Goal: Task Accomplishment & Management: Manage account settings

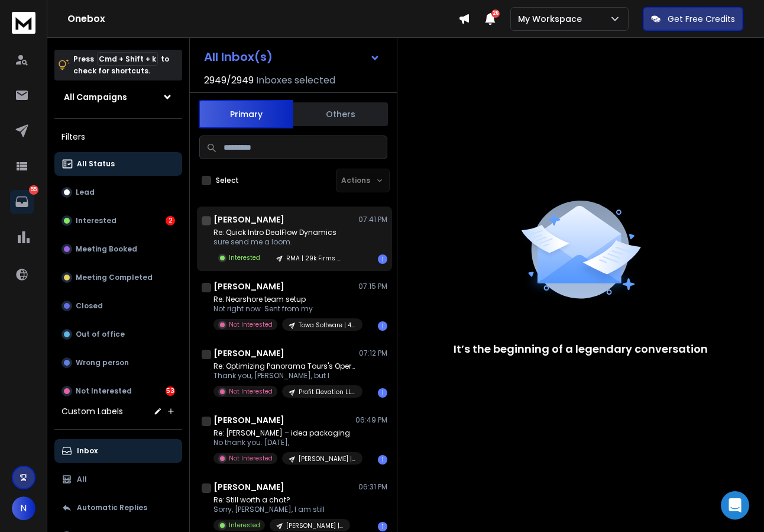
click at [273, 245] on p "sure send me a loom." at bounding box center [282, 241] width 137 height 9
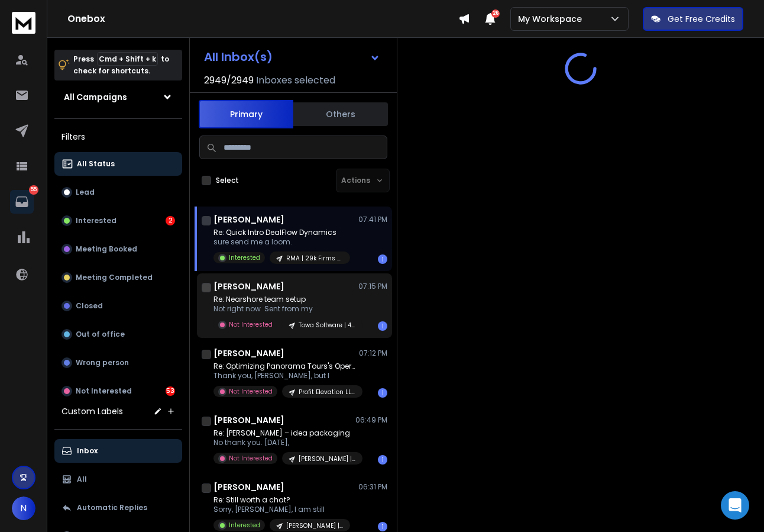
click at [274, 305] on p "Not right now Sent from my" at bounding box center [285, 308] width 142 height 9
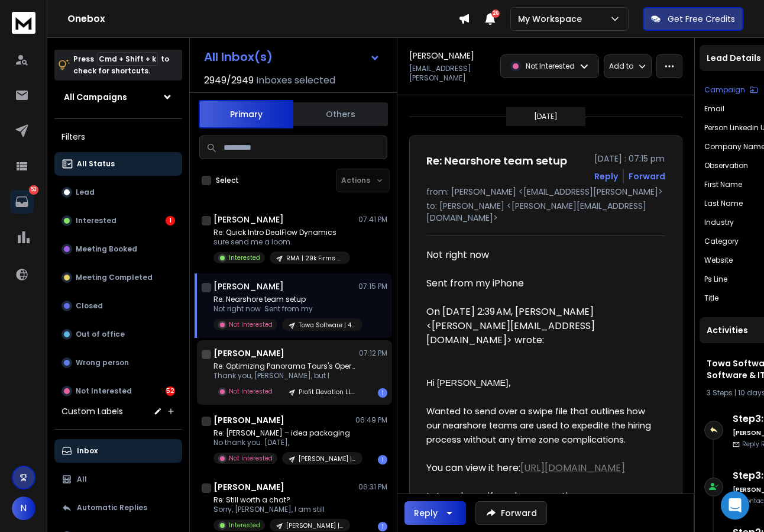
click at [287, 371] on p "Thank you, Michael, but I" at bounding box center [285, 375] width 142 height 9
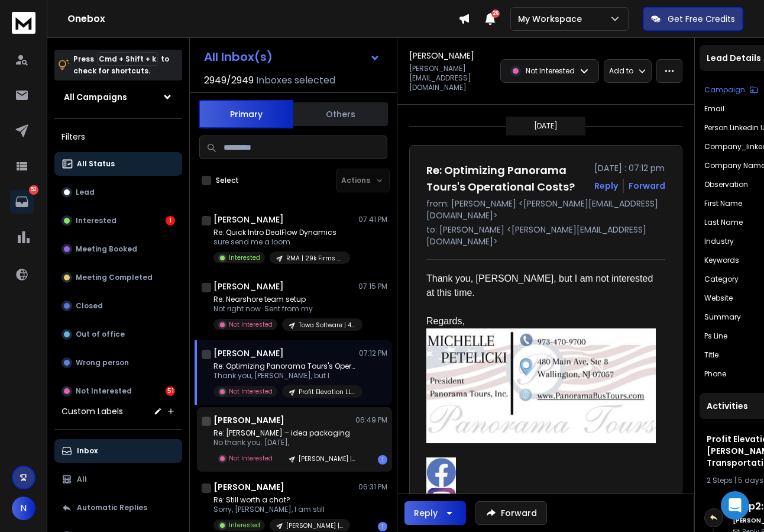
click at [289, 425] on div "Jim Russo 06:49 PM" at bounding box center [301, 420] width 174 height 12
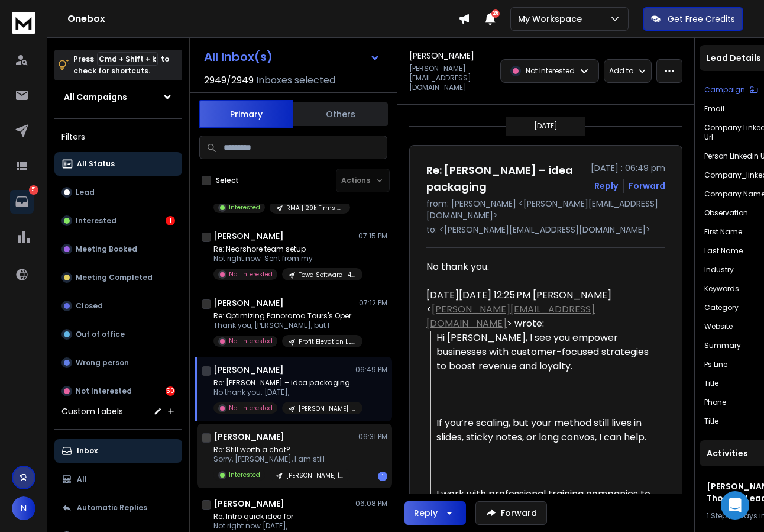
click at [293, 455] on p "Sorry, Melanie, I am still" at bounding box center [282, 458] width 137 height 9
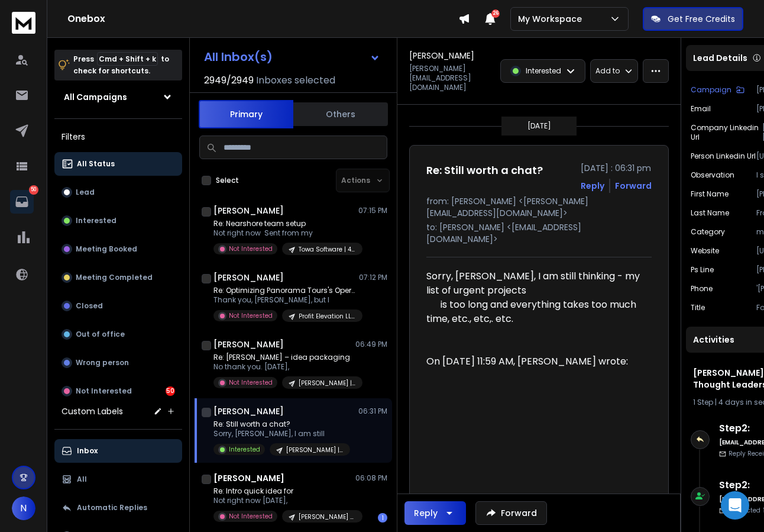
click at [497, 269] on p "Sorry, Melanie, I am still thinking - my list of urgent projects is too long an…" at bounding box center [534, 297] width 216 height 57
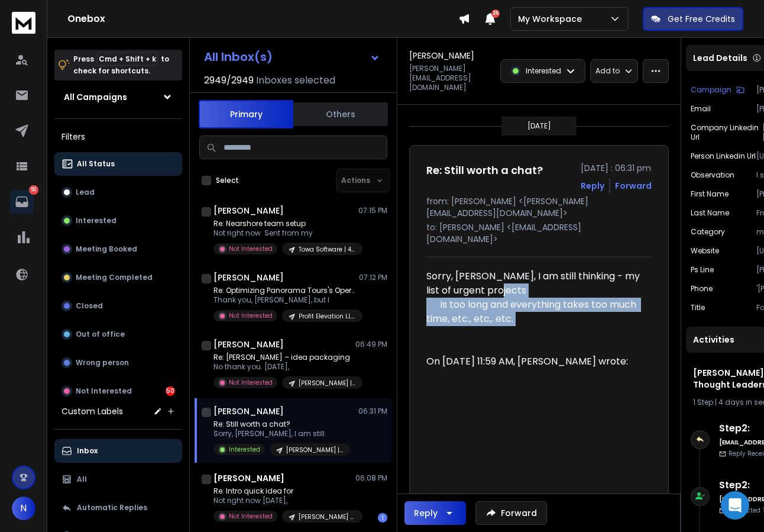
click at [497, 269] on p "Sorry, Melanie, I am still thinking - my list of urgent projects is too long an…" at bounding box center [534, 297] width 216 height 57
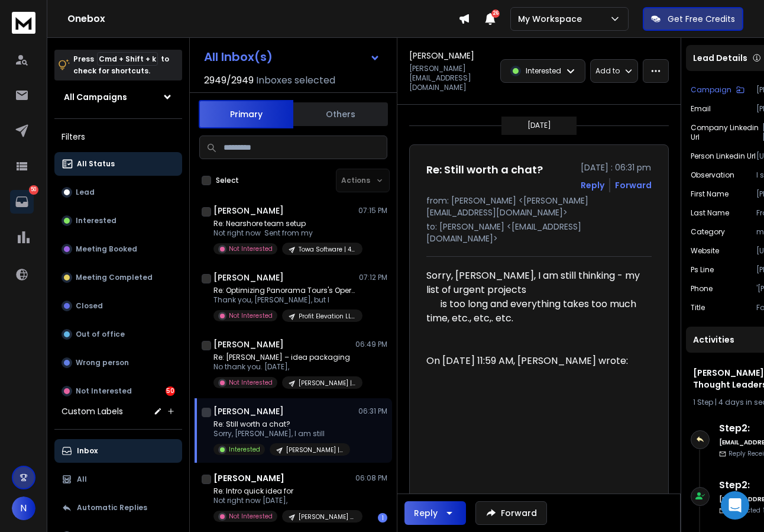
click at [490, 269] on p "Sorry, Melanie, I am still thinking - my list of urgent projects is too long an…" at bounding box center [534, 297] width 216 height 57
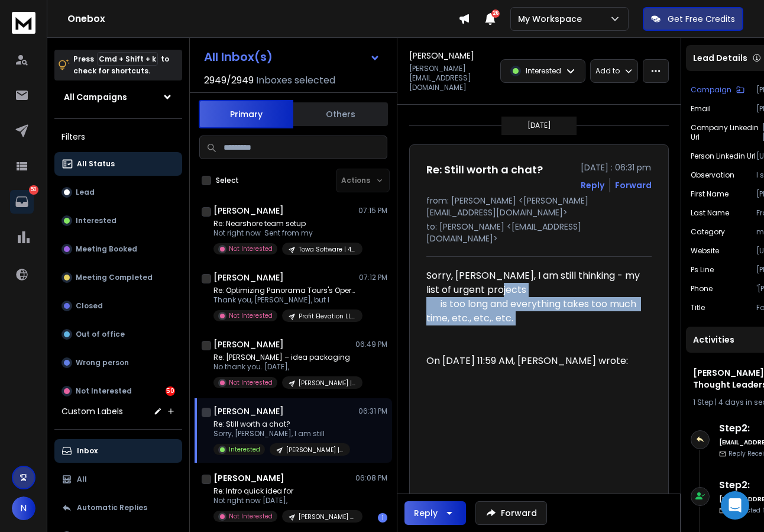
click at [490, 269] on p "Sorry, Melanie, I am still thinking - my list of urgent projects is too long an…" at bounding box center [534, 297] width 216 height 57
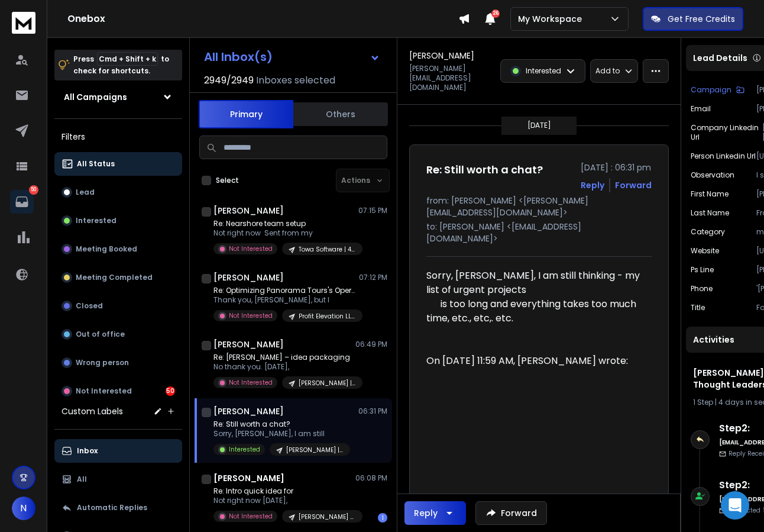
click at [484, 269] on p "Sorry, Melanie, I am still thinking - my list of urgent projects is too long an…" at bounding box center [534, 297] width 216 height 57
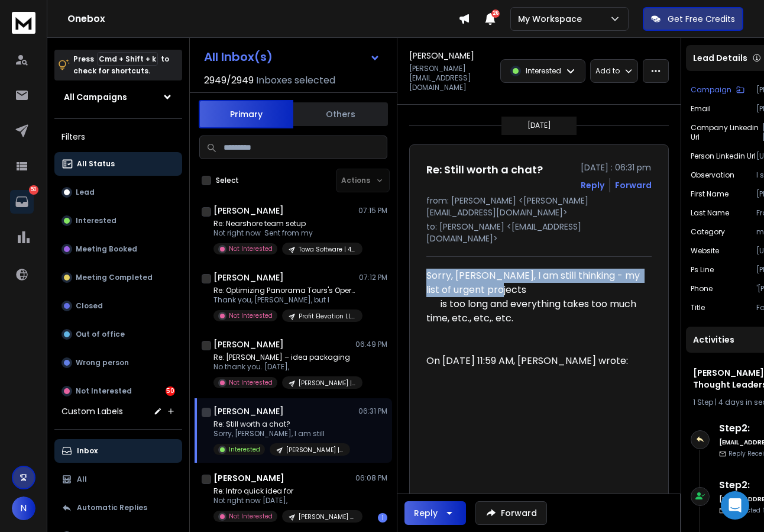
click at [484, 269] on p "Sorry, Melanie, I am still thinking - my list of urgent projects is too long an…" at bounding box center [534, 297] width 216 height 57
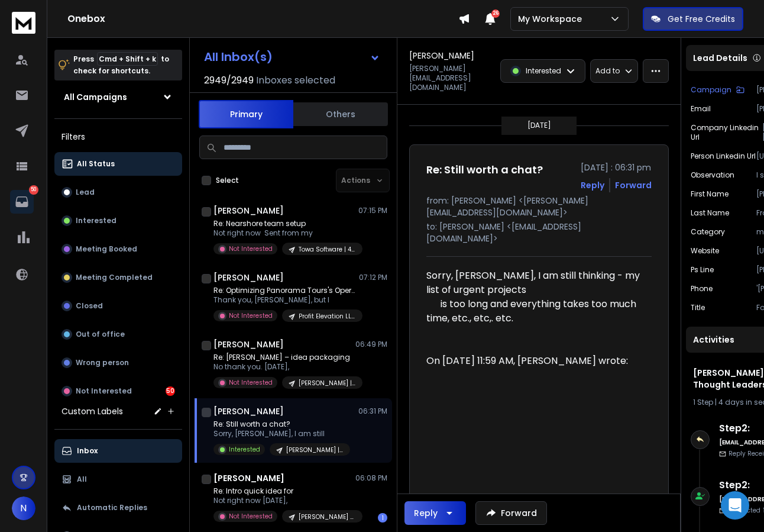
click at [480, 269] on p "Sorry, Melanie, I am still thinking - my list of urgent projects is too long an…" at bounding box center [534, 297] width 216 height 57
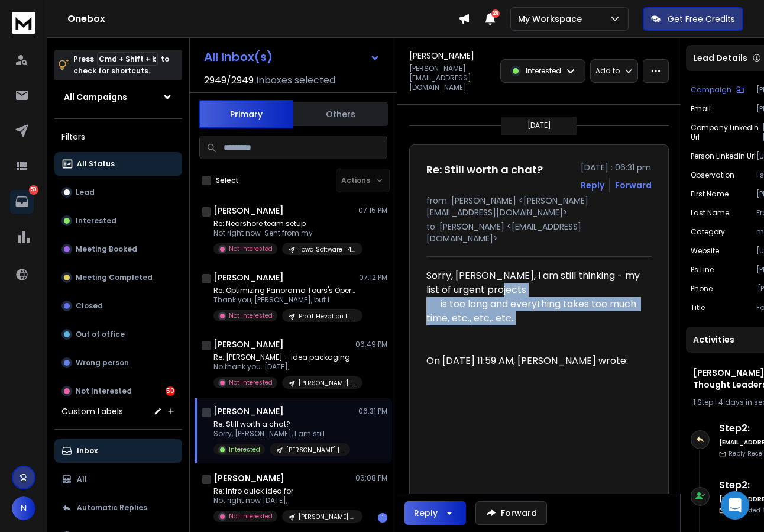
click at [480, 269] on p "Sorry, Melanie, I am still thinking - my list of urgent projects is too long an…" at bounding box center [534, 297] width 216 height 57
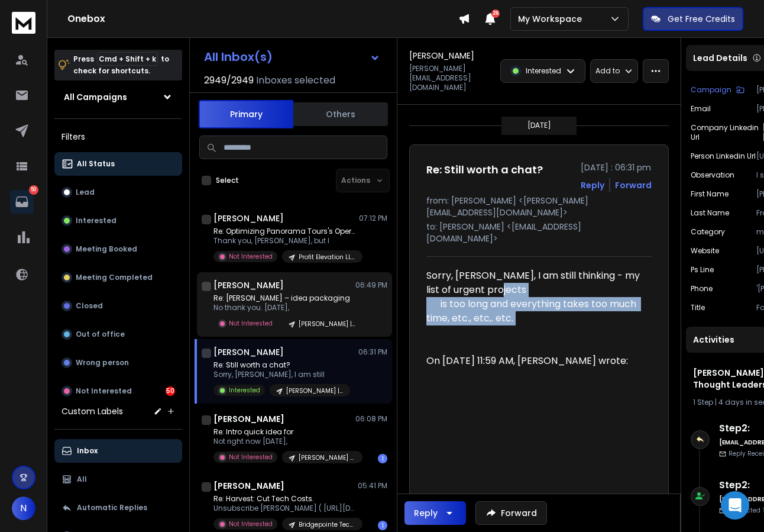
scroll to position [142, 0]
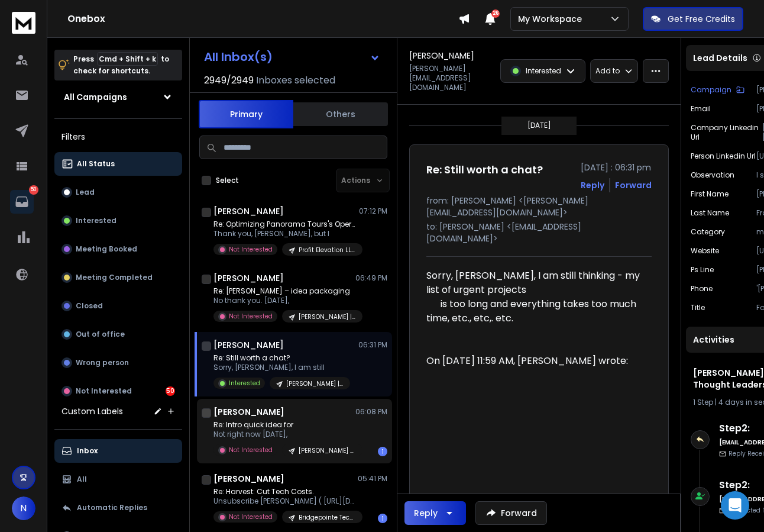
click at [266, 420] on p "Re: Intro quick idea for" at bounding box center [285, 424] width 142 height 9
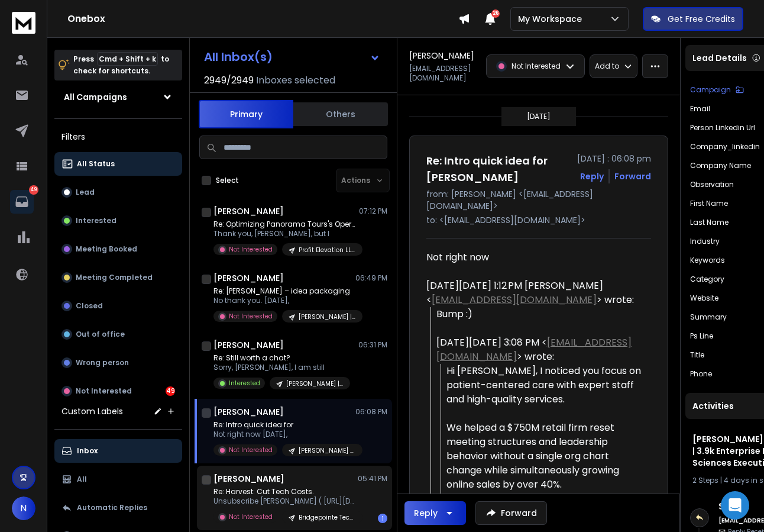
click at [269, 476] on h1 "Andrew Fernandes" at bounding box center [249, 479] width 71 height 12
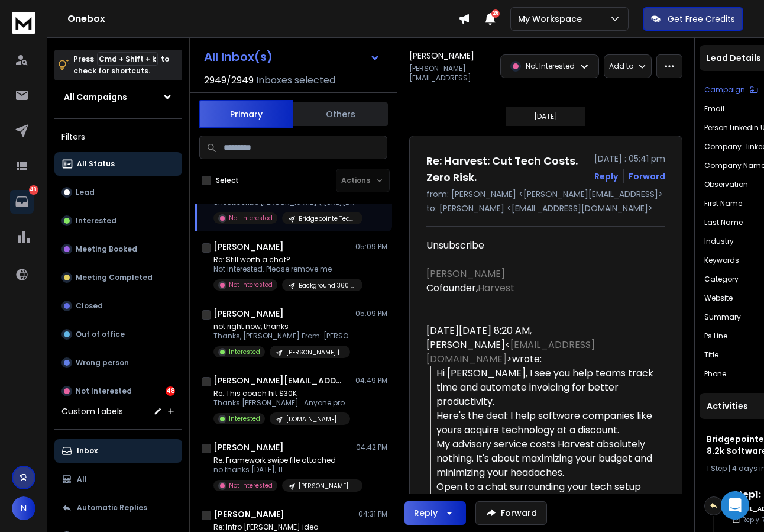
scroll to position [456, 0]
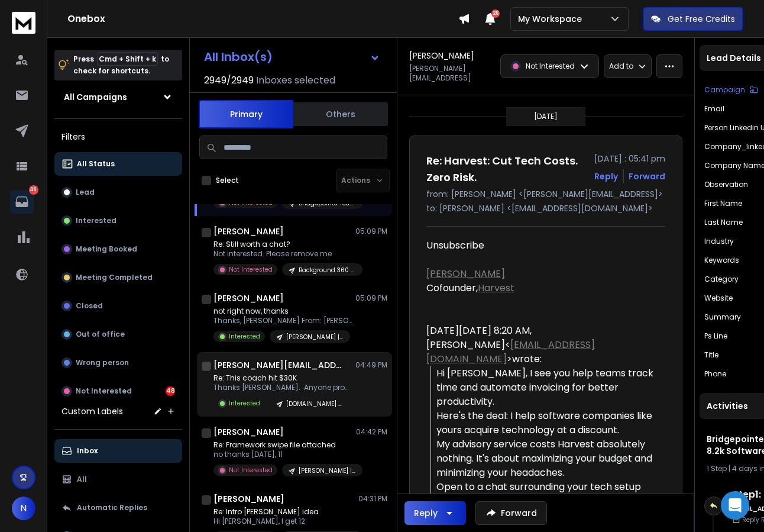
click at [317, 393] on div "Re: This coach hit $30K Thanks Peter. Anyone promising to bring Interested Imag…" at bounding box center [285, 391] width 142 height 36
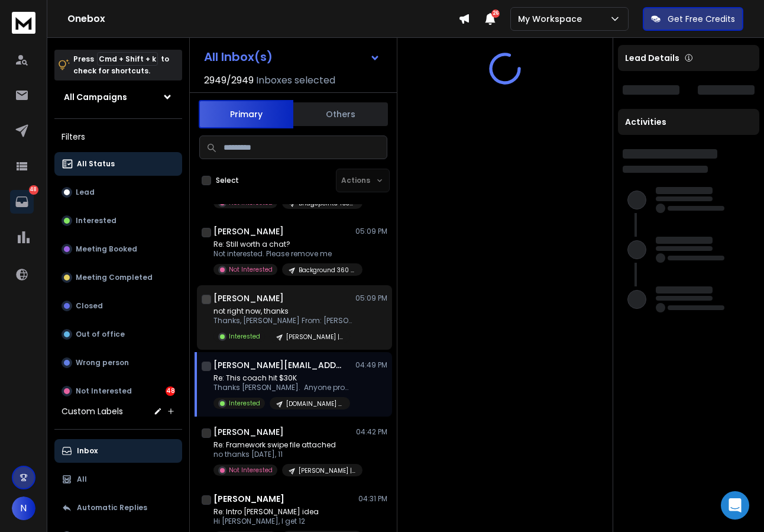
click at [326, 328] on div "not right now, thanks Thanks, Lisa From: Melanie D Interested Melanie Deziel | …" at bounding box center [285, 324] width 142 height 36
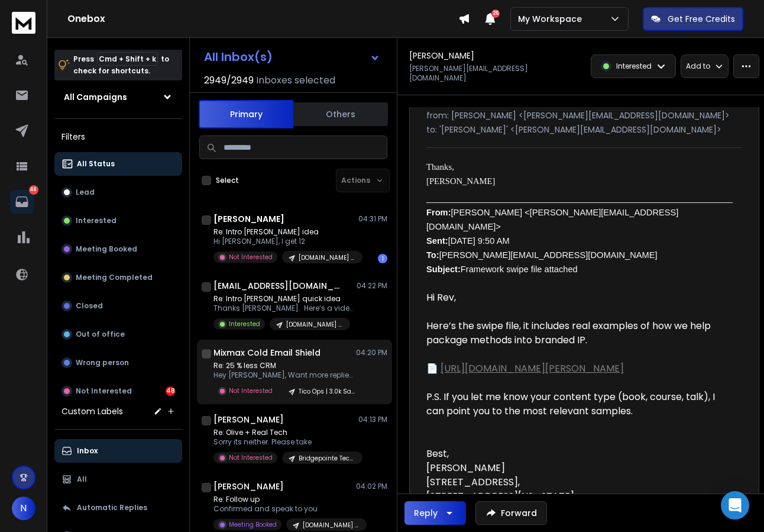
scroll to position [736, 0]
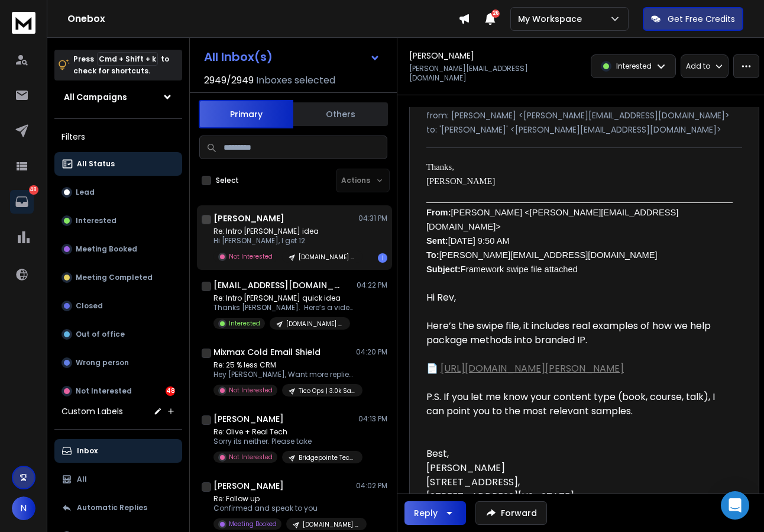
click at [312, 228] on p "Re: Intro Daniel quick idea" at bounding box center [285, 231] width 142 height 9
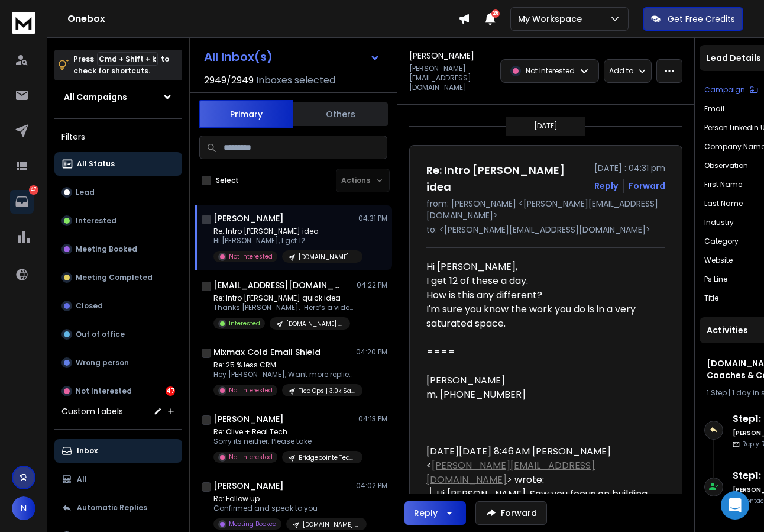
click at [474, 274] on div "I get 12 of these a day." at bounding box center [540, 281] width 229 height 14
click at [472, 302] on div "I'm sure you know the work you do is in a very saturated space." at bounding box center [540, 316] width 229 height 28
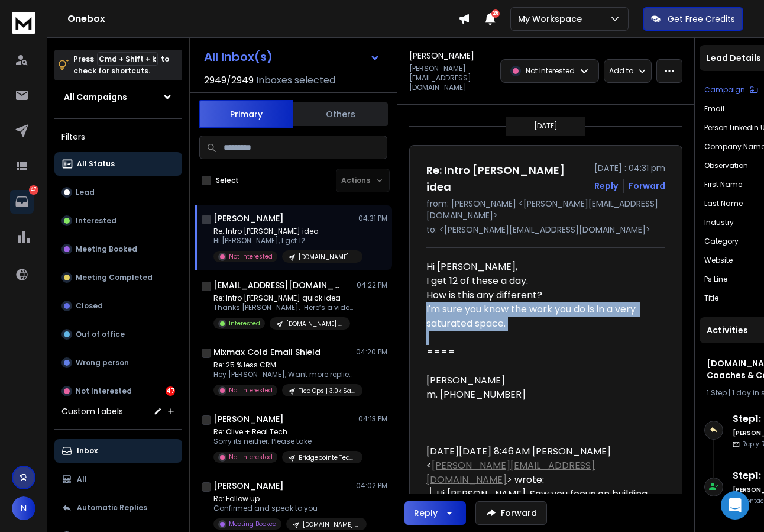
click at [472, 302] on div "I'm sure you know the work you do is in a very saturated space." at bounding box center [540, 316] width 229 height 28
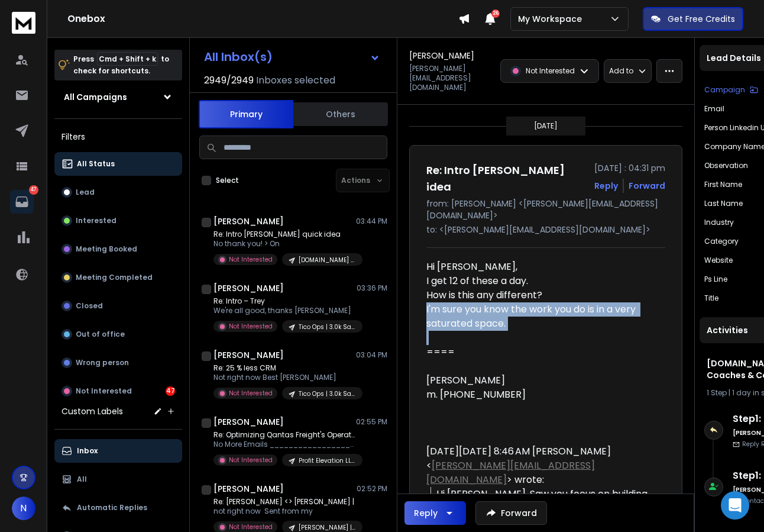
scroll to position [1343, 0]
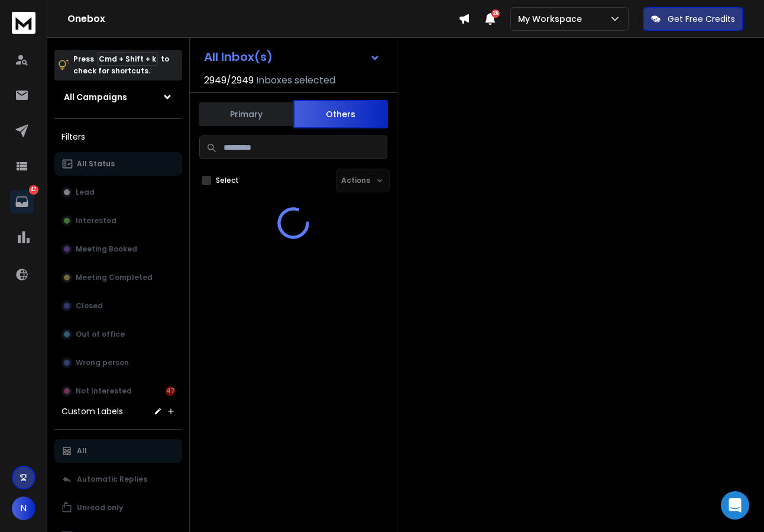
click at [326, 118] on button "Others" at bounding box center [340, 114] width 95 height 28
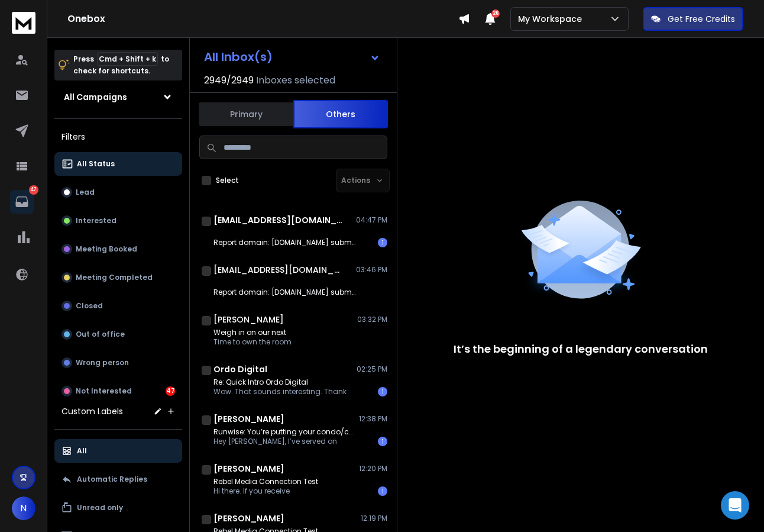
scroll to position [308, 0]
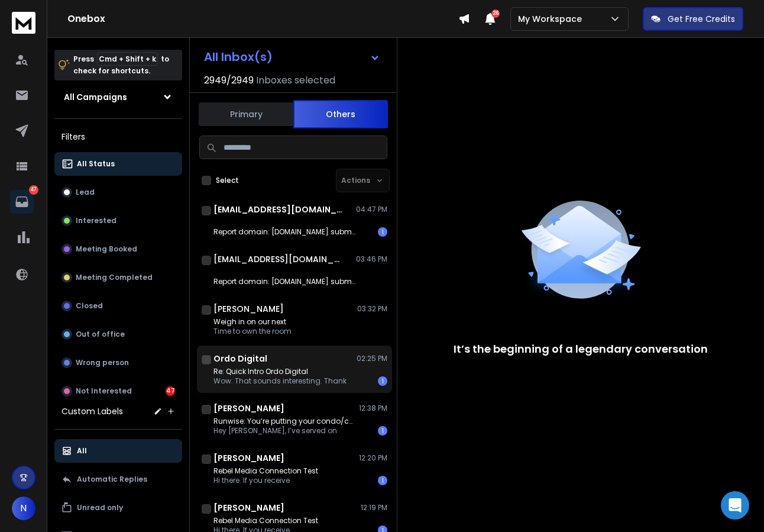
click at [339, 377] on p "Wow. That sounds interesting. Thank" at bounding box center [280, 380] width 133 height 9
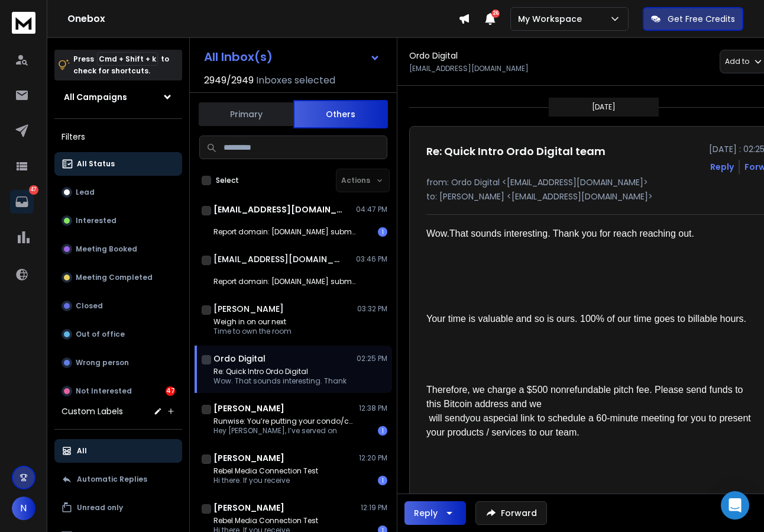
click at [535, 417] on span "Therefore, we charge a $500 nonrefundable pitch fee. Please send funds to this …" at bounding box center [585, 403] width 319 height 38
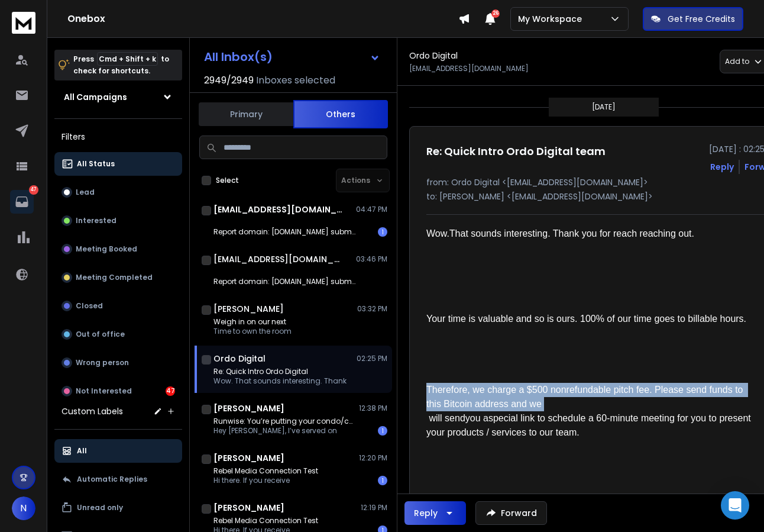
click at [535, 417] on span "Therefore, we charge a $500 nonrefundable pitch fee. Please send funds to this …" at bounding box center [585, 403] width 319 height 38
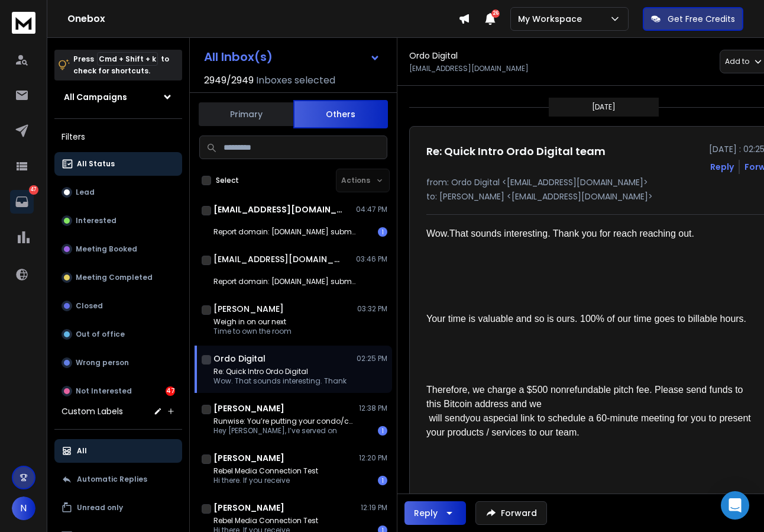
click at [579, 324] on span "Your time is valuable and so is ours. 100% of our time goes to billable hours." at bounding box center [586, 318] width 320 height 10
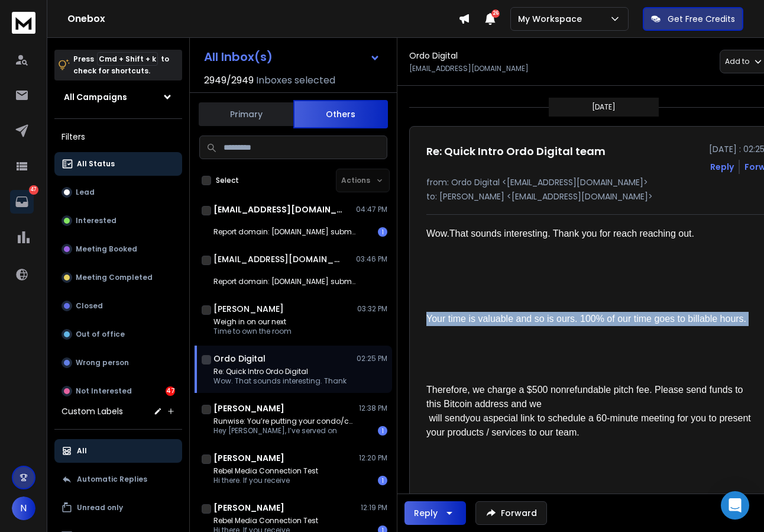
click at [579, 324] on span "Your time is valuable and so is ours. 100% of our time goes to billable hours." at bounding box center [586, 318] width 320 height 10
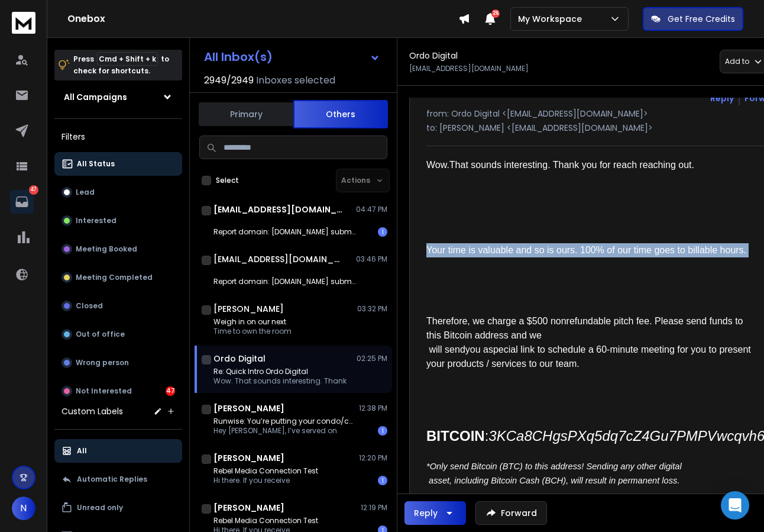
scroll to position [69, 0]
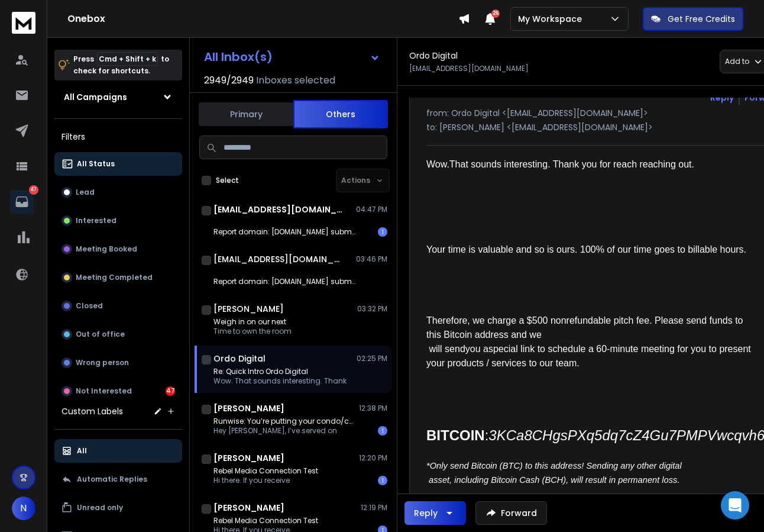
click at [523, 172] on div "Wow. That sounds interesting. Thank you for reach reaching out." at bounding box center [598, 164] width 345 height 14
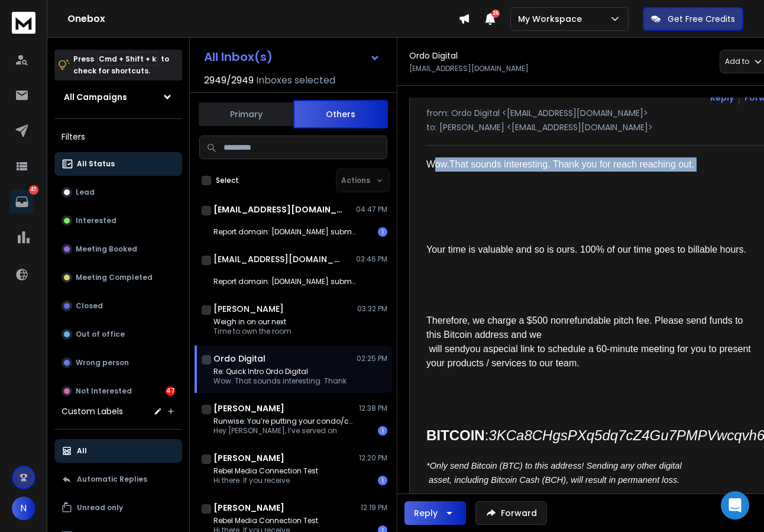
click at [523, 172] on div "Wow. That sounds interesting. Thank you for reach reaching out." at bounding box center [598, 164] width 345 height 14
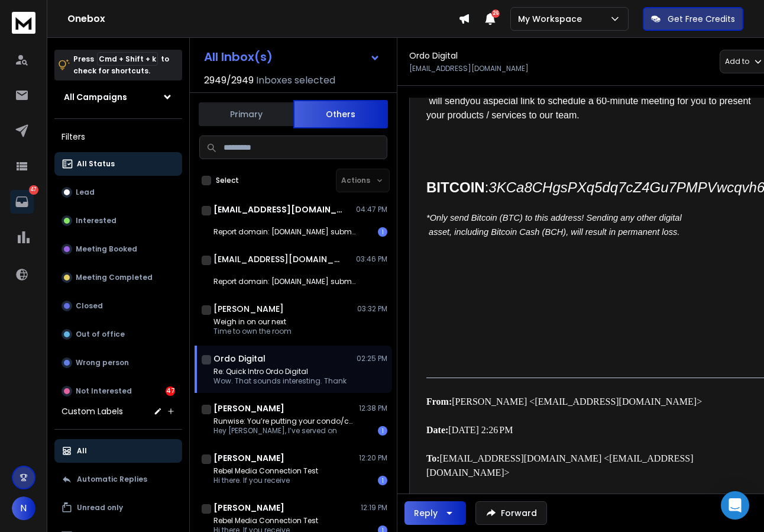
scroll to position [0, 0]
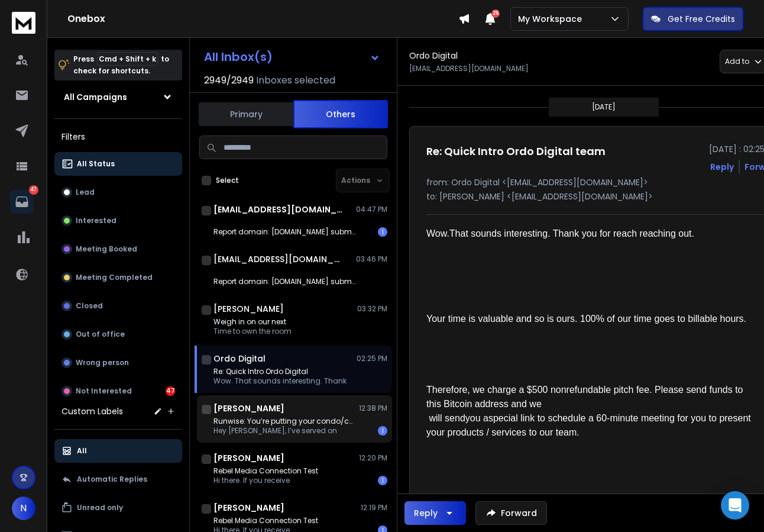
click at [319, 410] on div "Lee Hoffman 12:38 PM" at bounding box center [301, 408] width 174 height 12
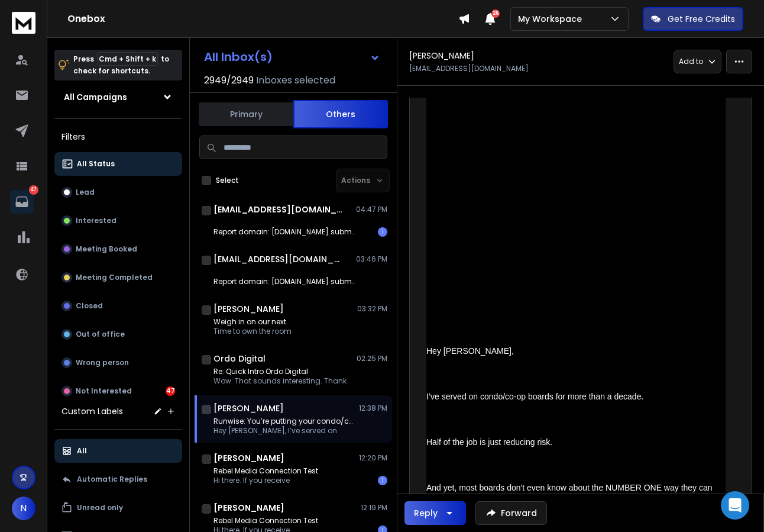
scroll to position [139, 0]
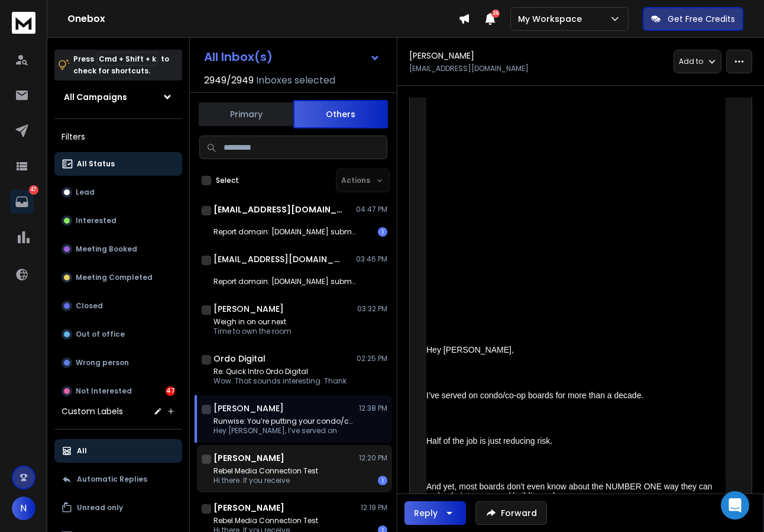
click at [245, 484] on p "Hi there. If you receive" at bounding box center [266, 480] width 105 height 9
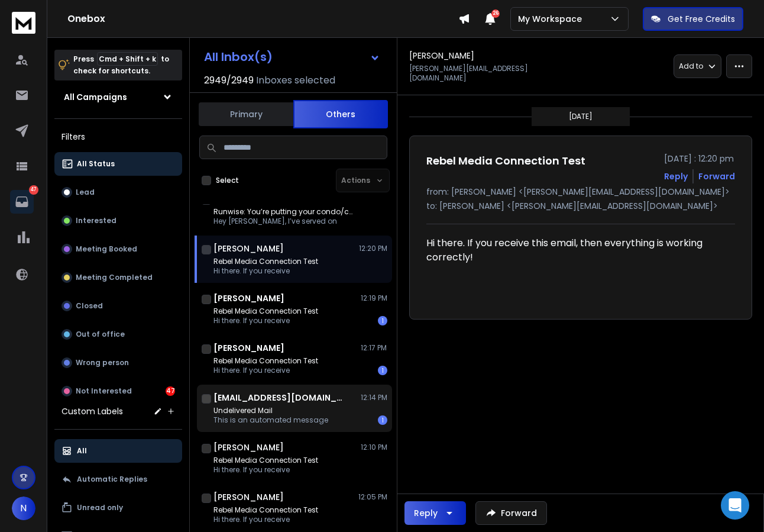
scroll to position [656, 0]
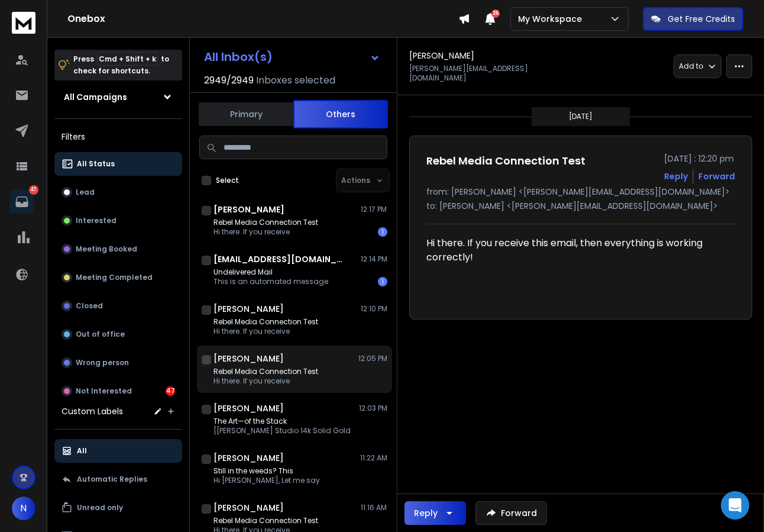
click at [300, 377] on p "Hi there. If you receive" at bounding box center [266, 380] width 105 height 9
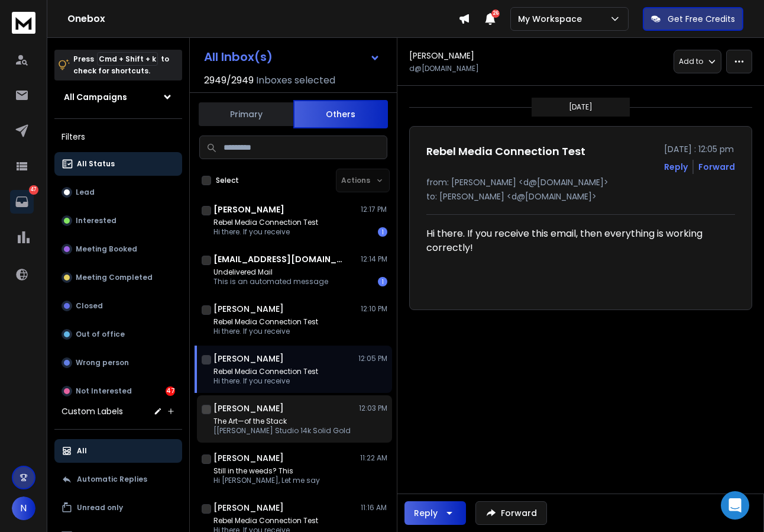
click at [283, 427] on p "[Kinn Studio 14k Solid Gold" at bounding box center [282, 430] width 137 height 9
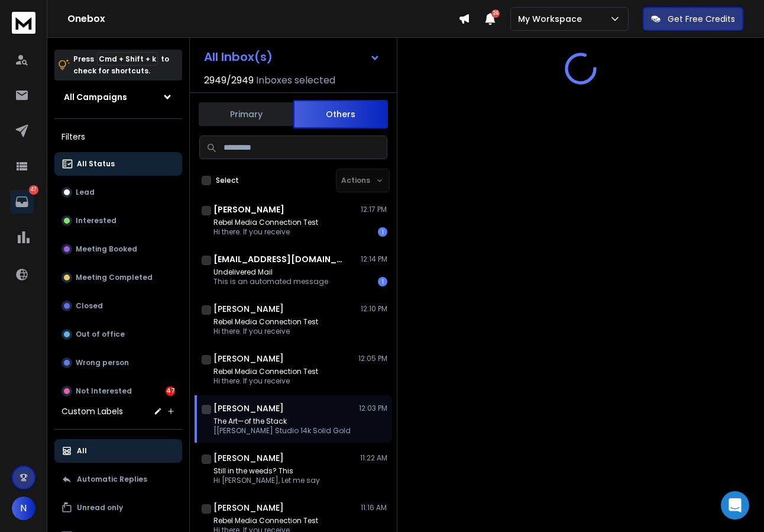
scroll to position [811, 0]
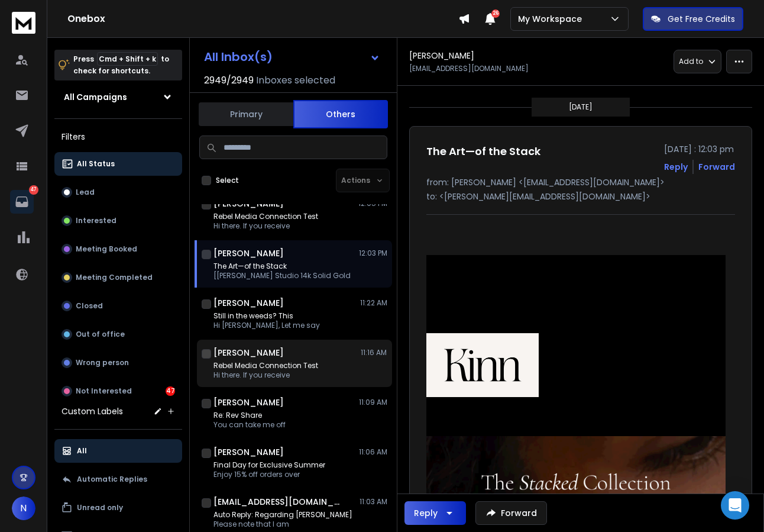
click at [284, 351] on div "Melanie Deziel 11:16 AM" at bounding box center [301, 353] width 174 height 12
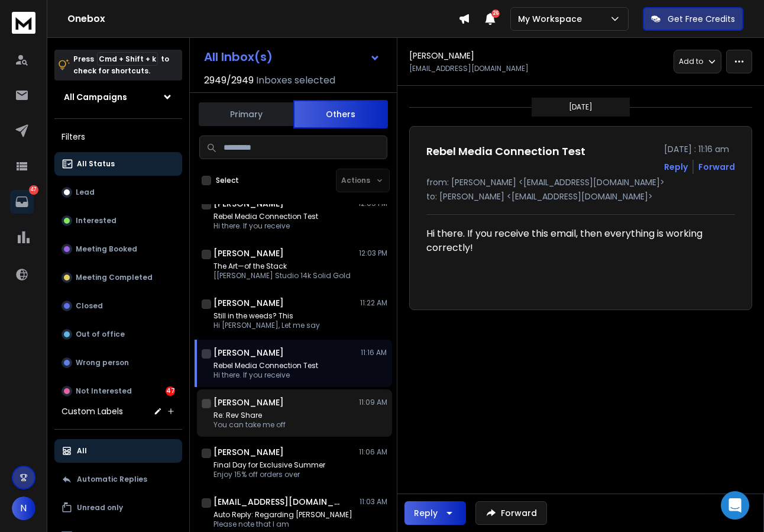
click at [260, 399] on h1 "Dale Dupree" at bounding box center [249, 402] width 70 height 12
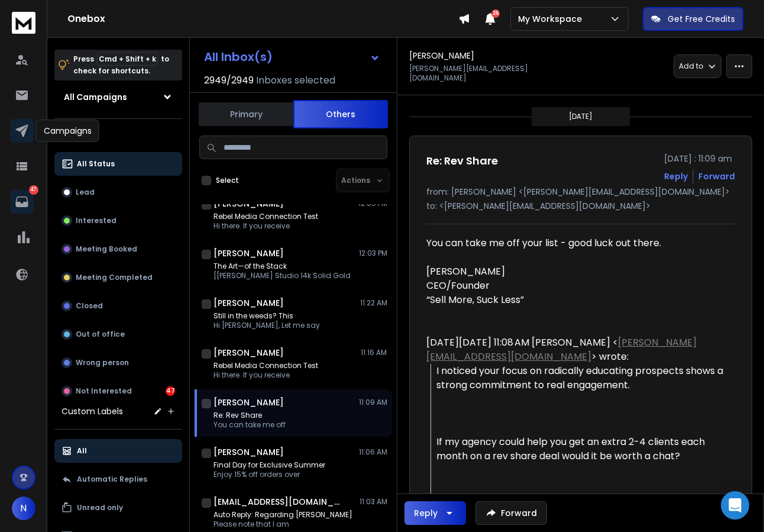
click at [18, 123] on link at bounding box center [22, 131] width 24 height 24
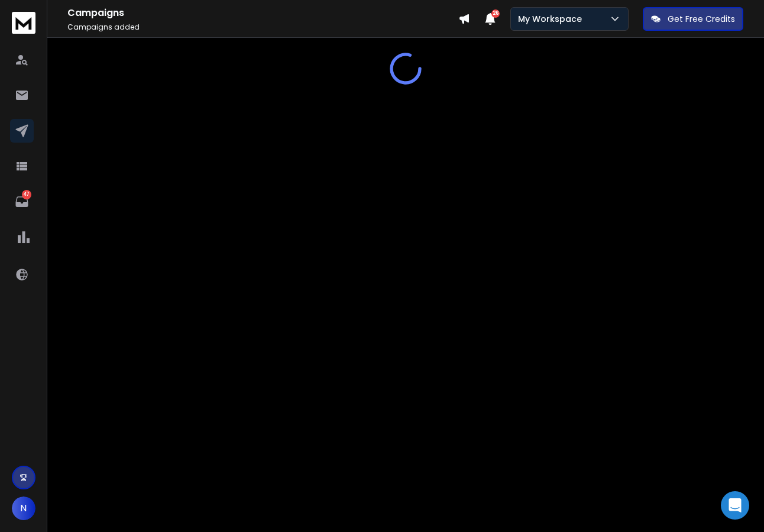
click at [568, 15] on p "My Workspace" at bounding box center [552, 19] width 69 height 12
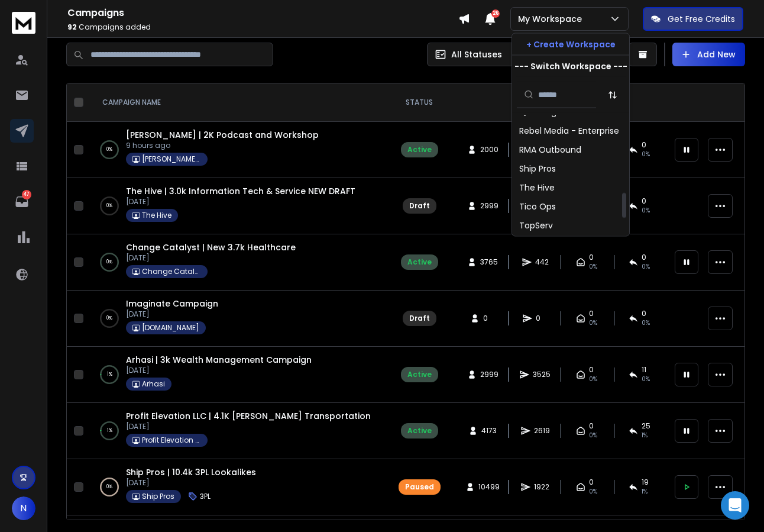
scroll to position [370, 0]
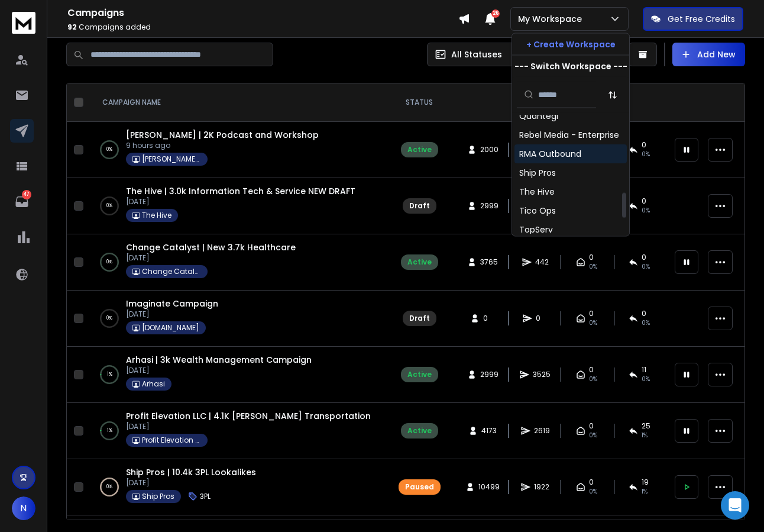
click at [568, 154] on div "RMA Outbound" at bounding box center [550, 154] width 62 height 12
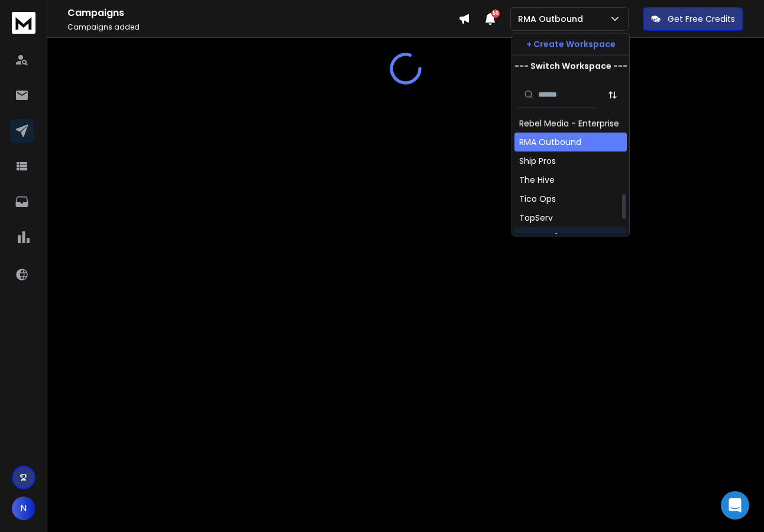
scroll to position [354, 0]
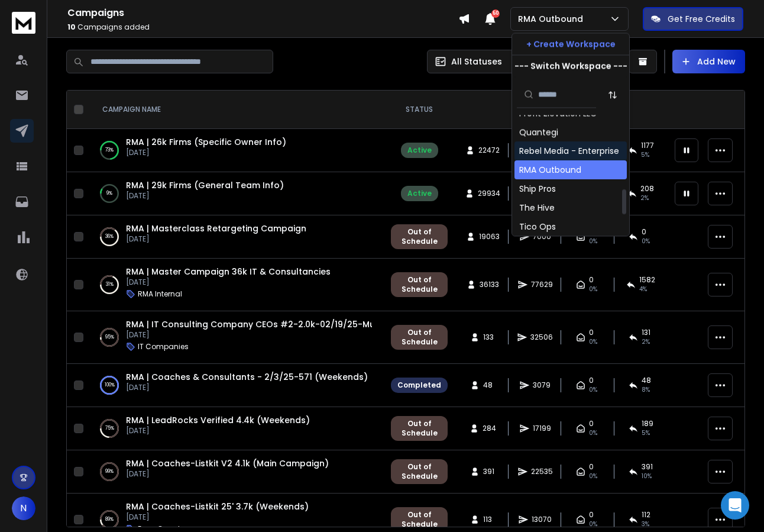
click at [557, 151] on div "Rebel Media - Enterprise" at bounding box center [569, 151] width 100 height 12
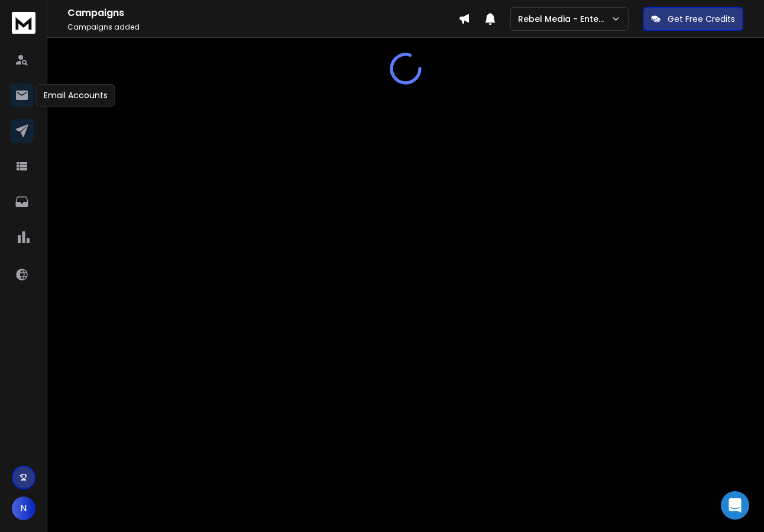
click at [29, 99] on link at bounding box center [22, 95] width 24 height 24
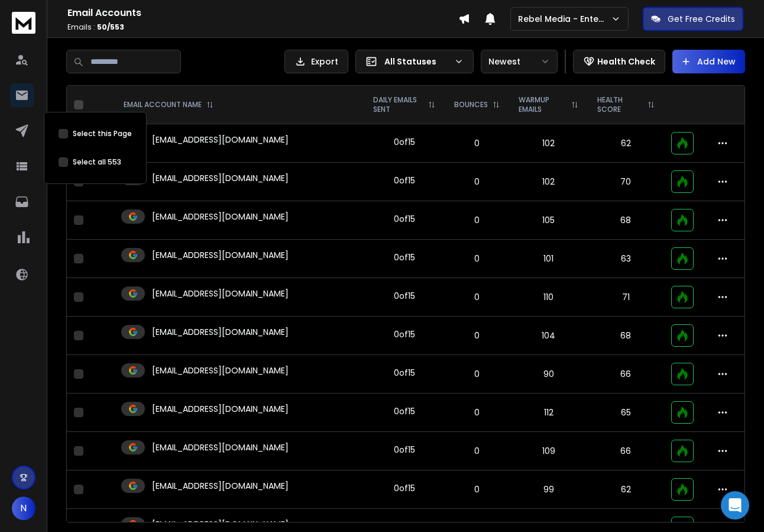
click at [79, 105] on button "Select this Page" at bounding box center [78, 104] width 9 height 9
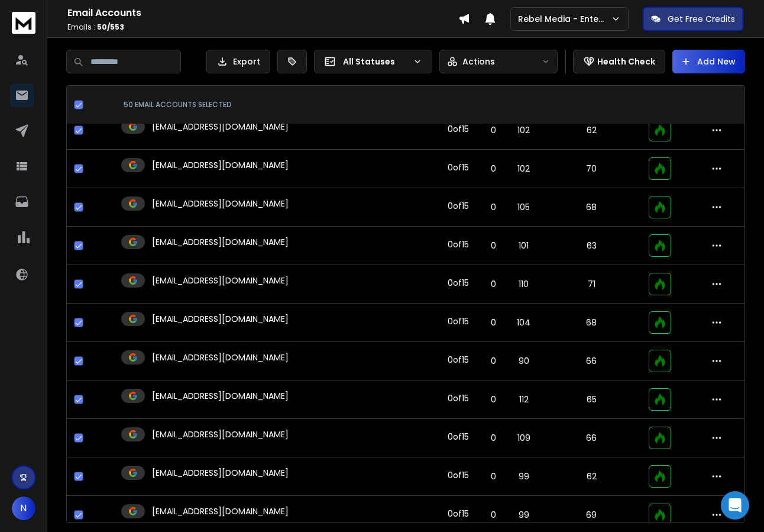
scroll to position [14, 0]
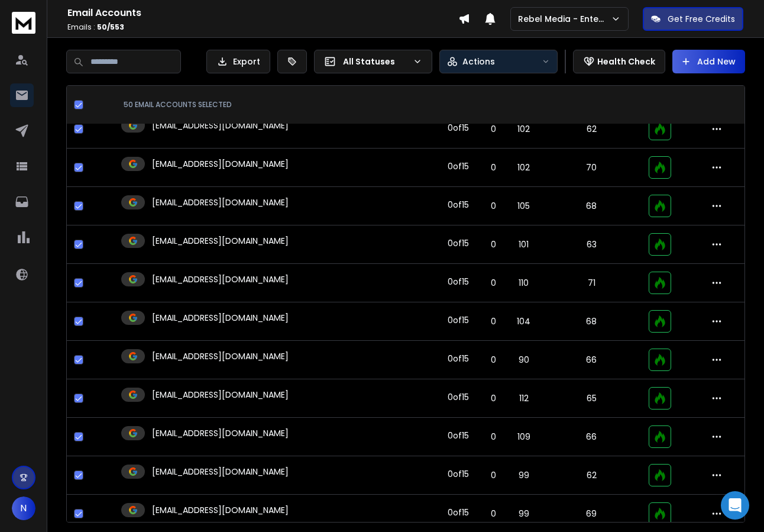
click at [483, 62] on p "Actions" at bounding box center [478, 62] width 33 height 12
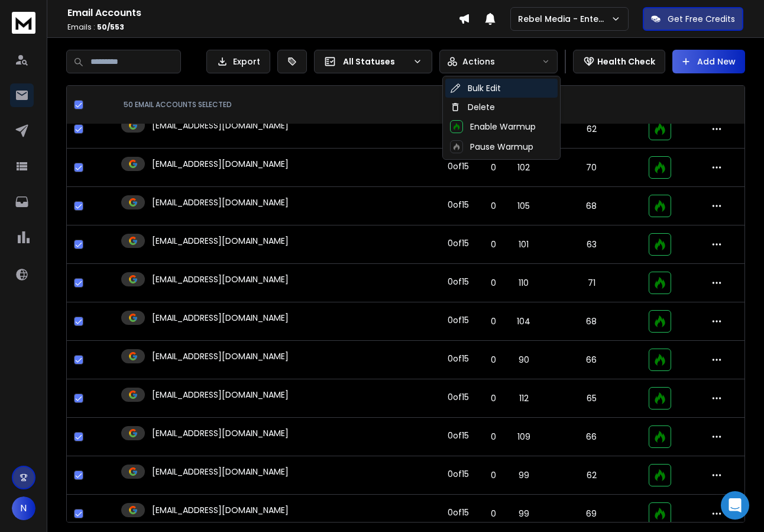
click at [408, 65] on p "All Statuses" at bounding box center [375, 62] width 65 height 12
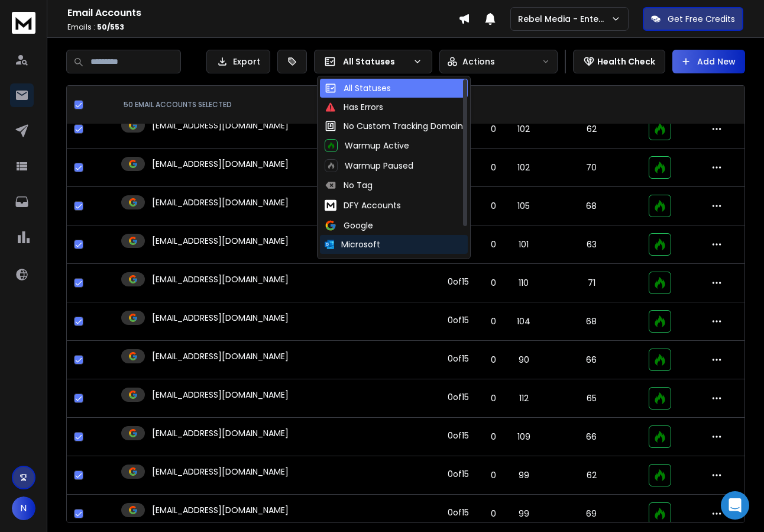
click at [389, 237] on div "Microsoft" at bounding box center [394, 244] width 148 height 19
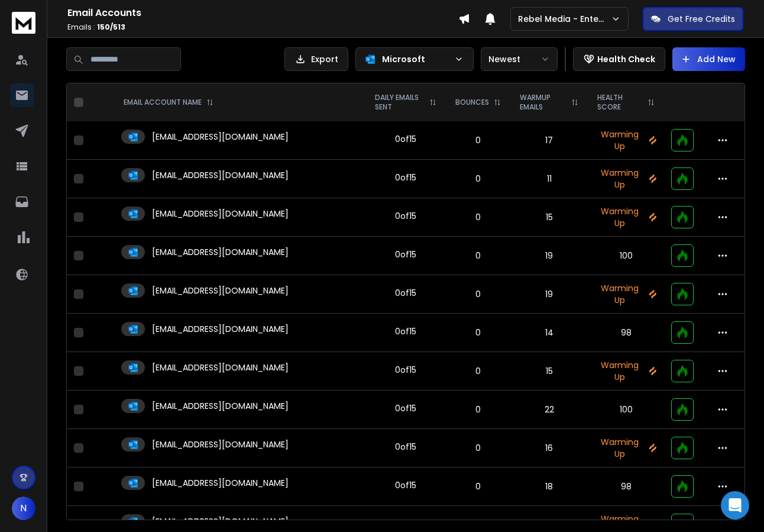
scroll to position [5397, 0]
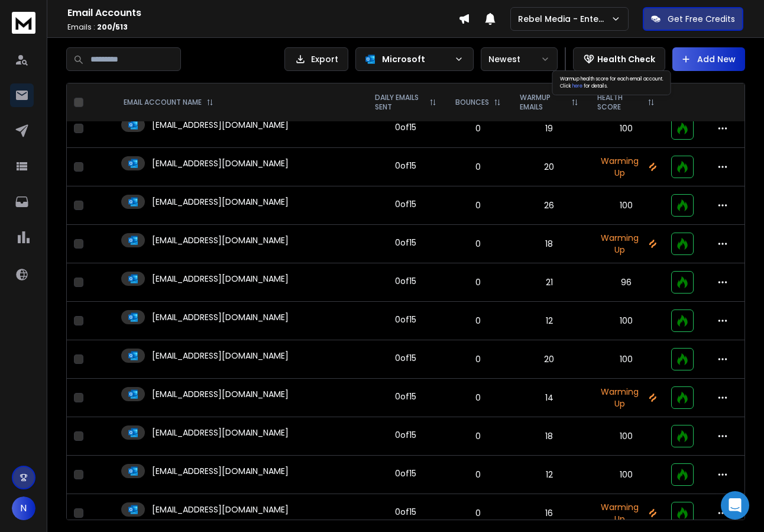
click at [622, 111] on th "HEALTH SCORE" at bounding box center [626, 102] width 76 height 38
click at [623, 108] on th "HEALTH SCORE" at bounding box center [626, 102] width 76 height 38
click at [623, 101] on p "HEALTH SCORE" at bounding box center [620, 102] width 46 height 19
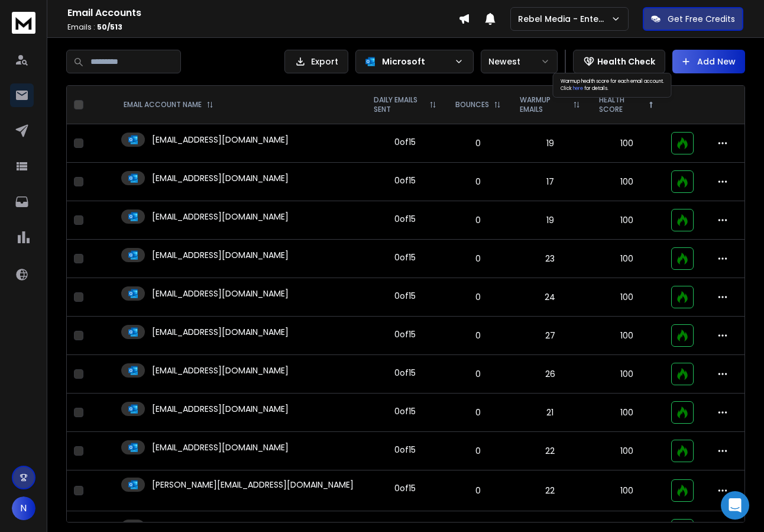
click at [624, 101] on p "HEALTH SCORE" at bounding box center [621, 104] width 44 height 19
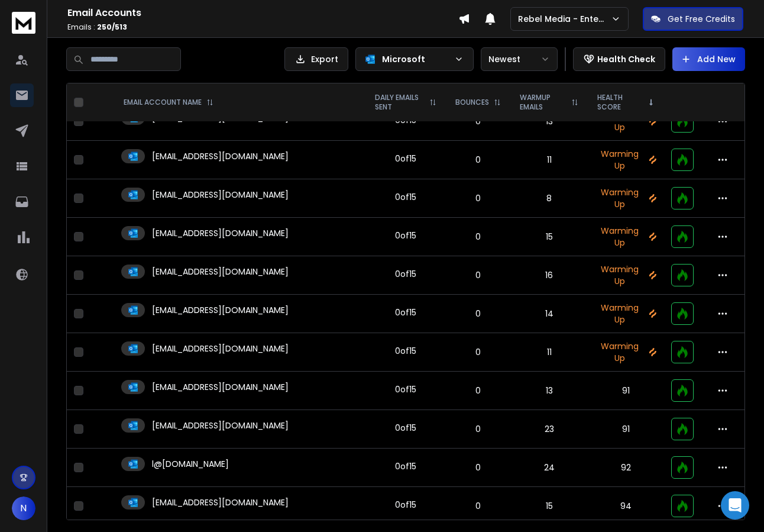
scroll to position [8065, 0]
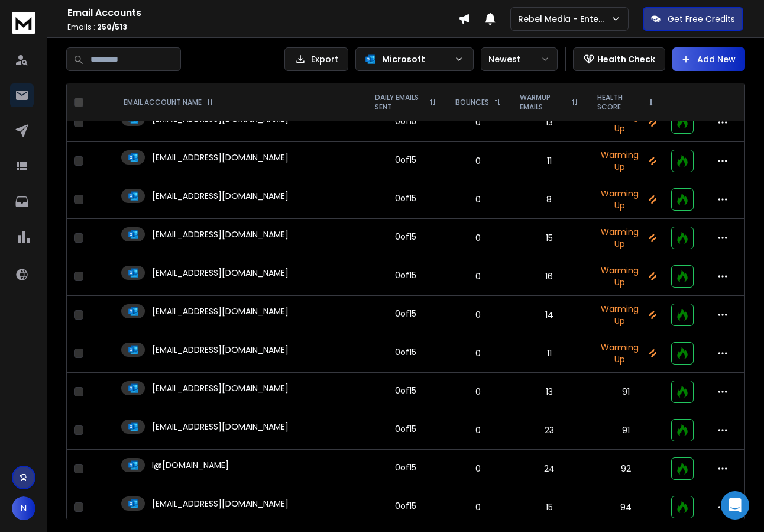
click at [77, 102] on button "button" at bounding box center [78, 102] width 9 height 9
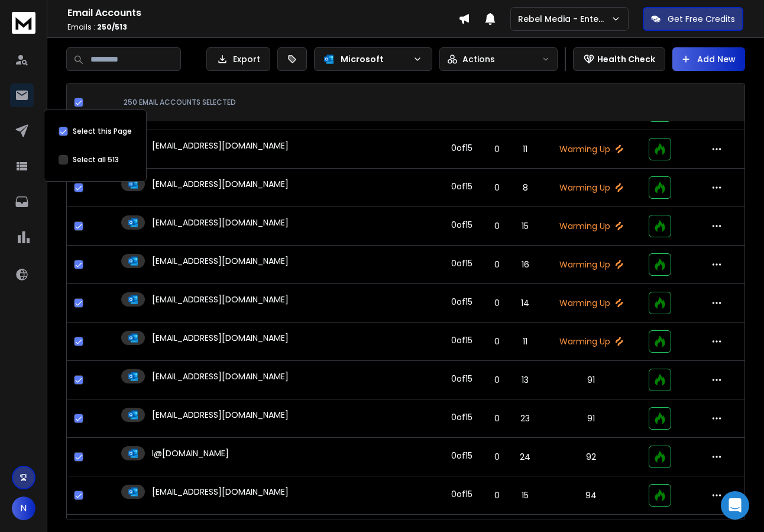
click at [63, 161] on button "Select this Page" at bounding box center [63, 159] width 9 height 9
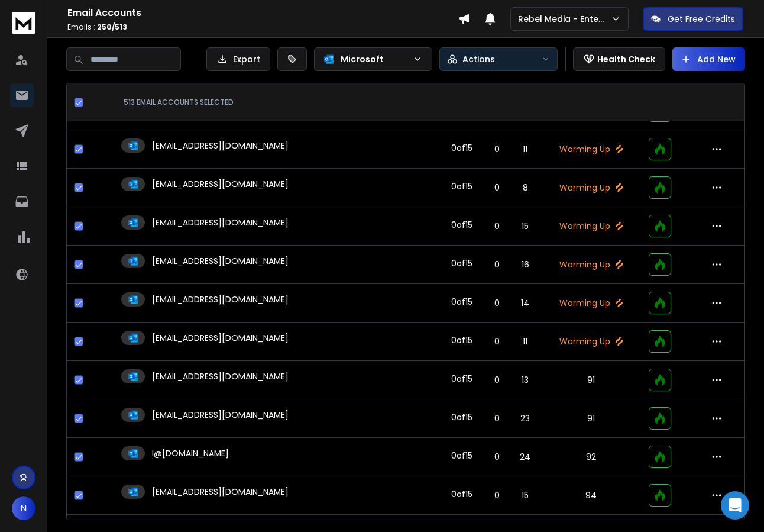
click at [501, 60] on div "Actions" at bounding box center [492, 59] width 90 height 12
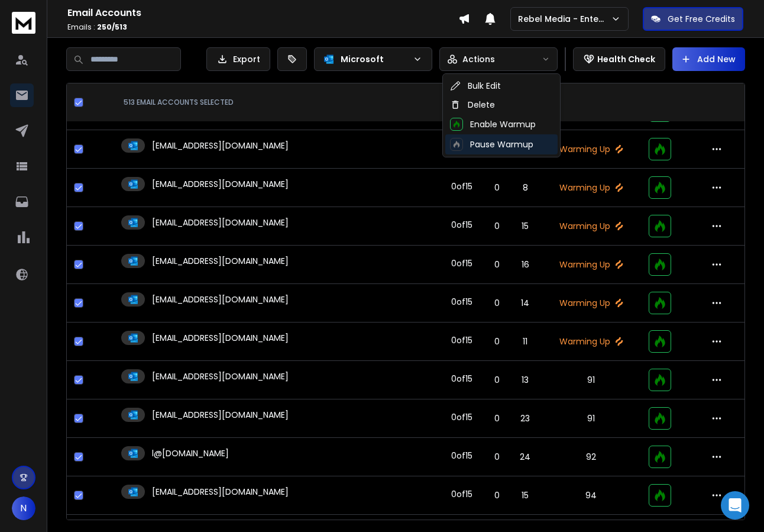
click at [514, 139] on div "Pause Warmup" at bounding box center [491, 144] width 83 height 13
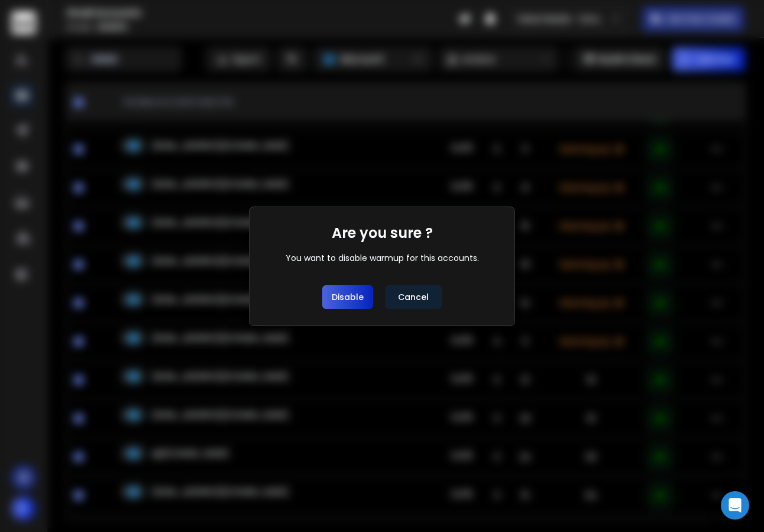
click at [343, 293] on button "Disable" at bounding box center [347, 297] width 51 height 24
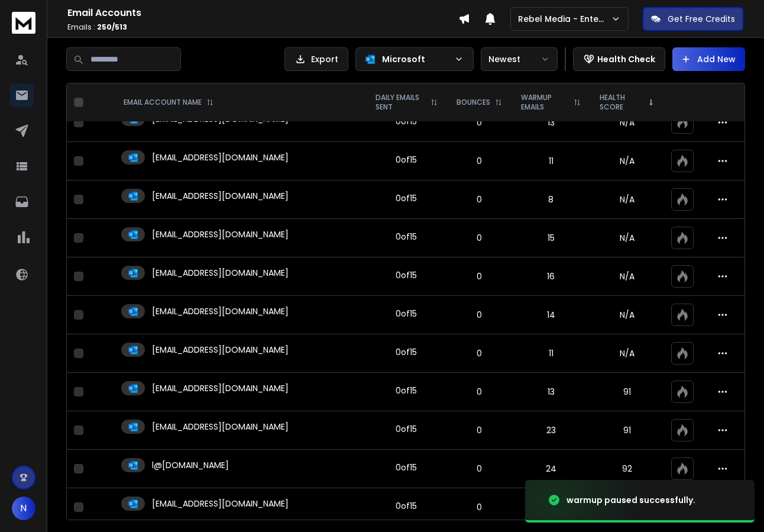
click at [422, 52] on div "Microsoft" at bounding box center [414, 59] width 118 height 24
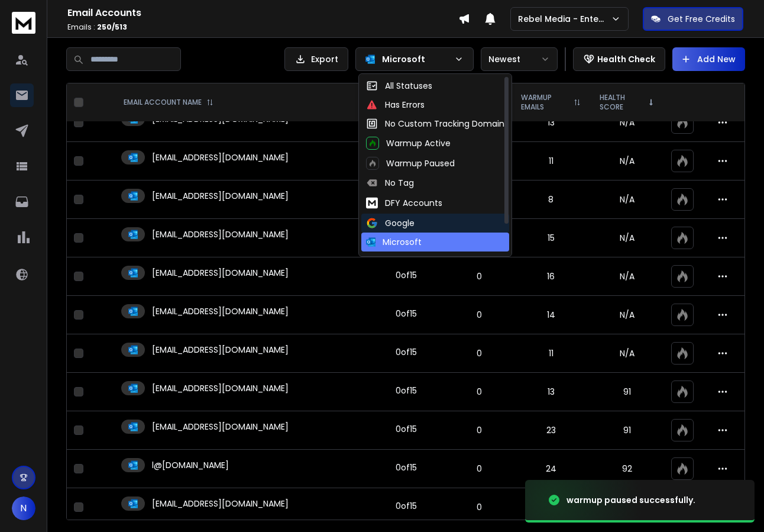
drag, startPoint x: 413, startPoint y: 229, endPoint x: 413, endPoint y: 237, distance: 7.7
click at [413, 229] on div "Google" at bounding box center [435, 223] width 148 height 19
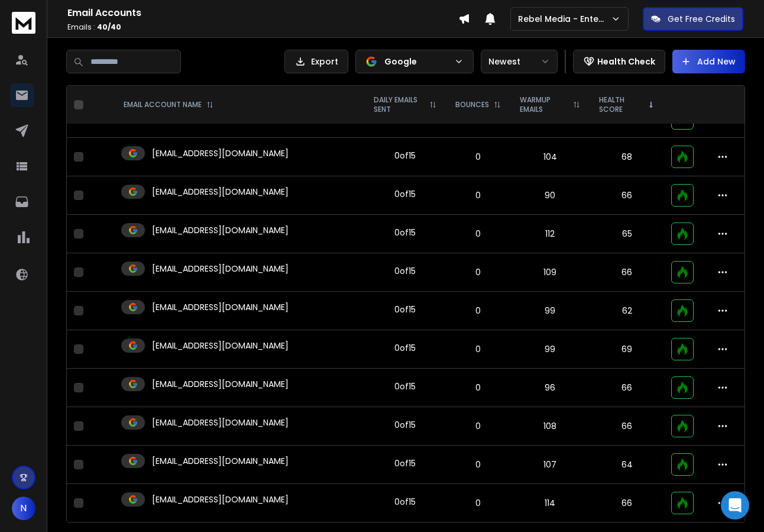
scroll to position [0, 0]
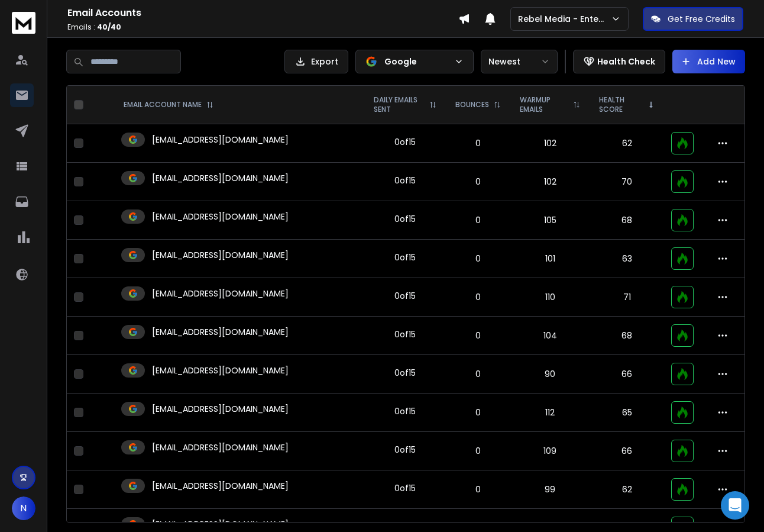
click at [432, 59] on p "Google" at bounding box center [416, 62] width 65 height 12
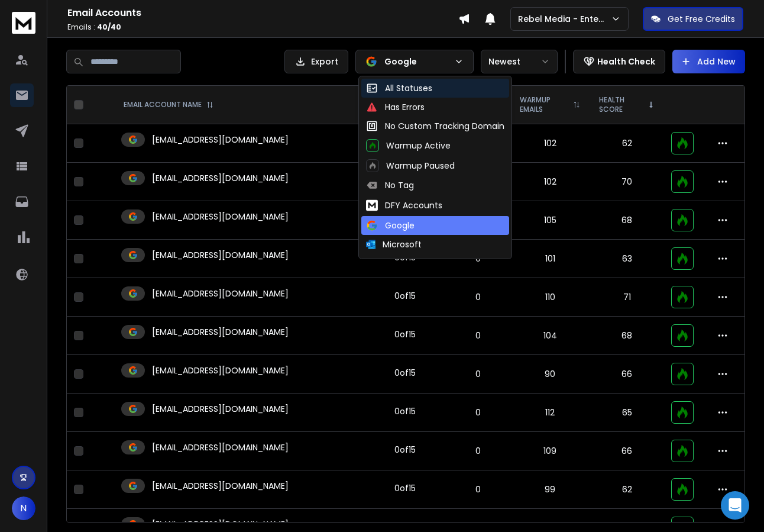
click at [449, 62] on p "Google" at bounding box center [416, 62] width 65 height 12
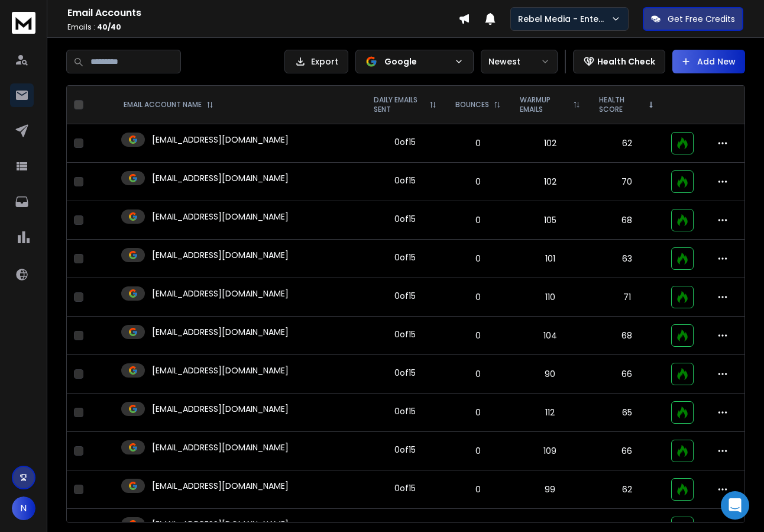
click at [549, 18] on p "Rebel Media - Enterprise" at bounding box center [564, 19] width 93 height 12
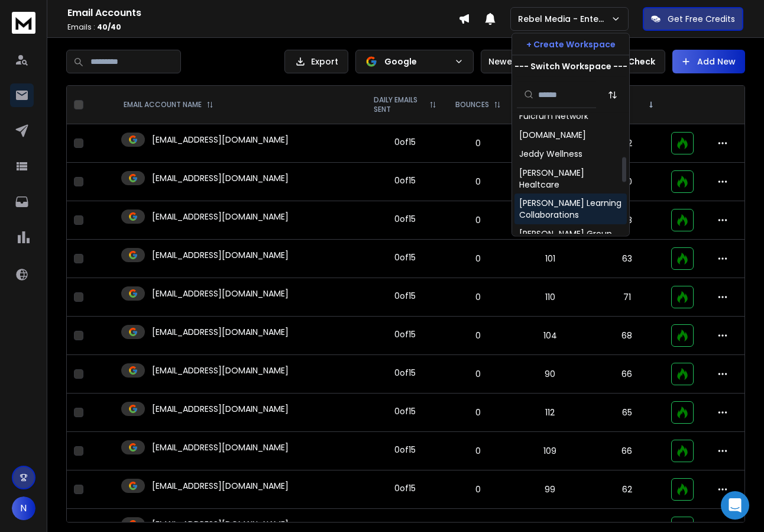
scroll to position [196, 0]
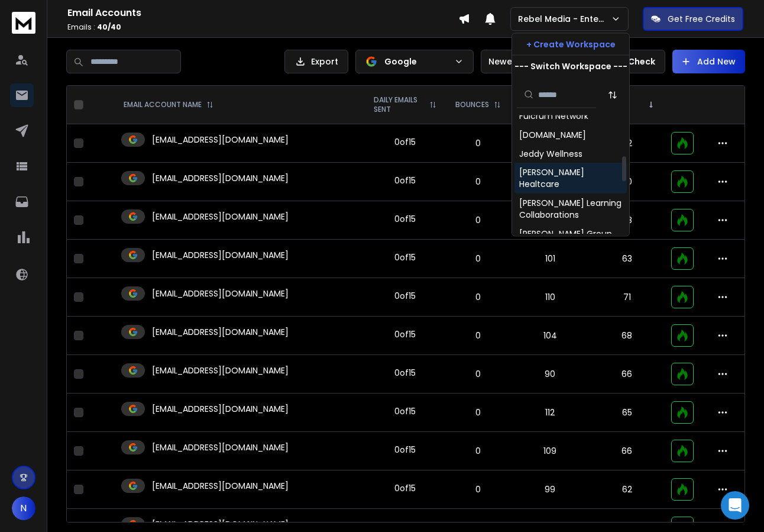
click at [558, 173] on div "Leland Healtcare" at bounding box center [570, 179] width 103 height 24
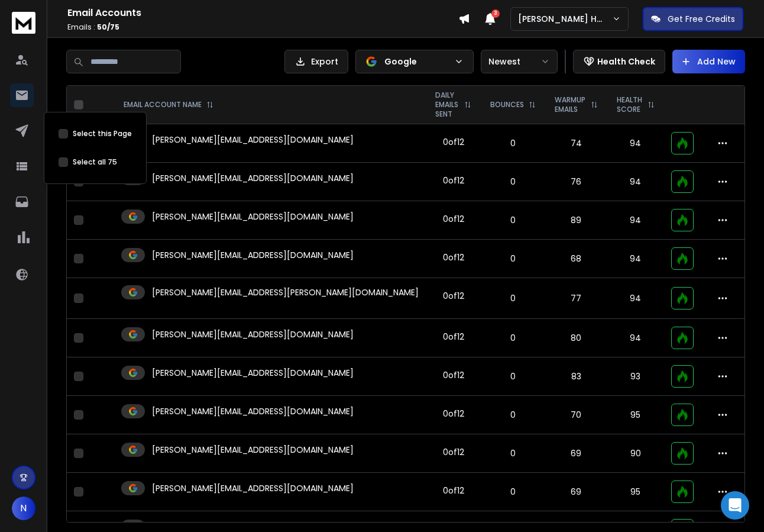
click at [80, 104] on button "Select this Page" at bounding box center [78, 104] width 9 height 9
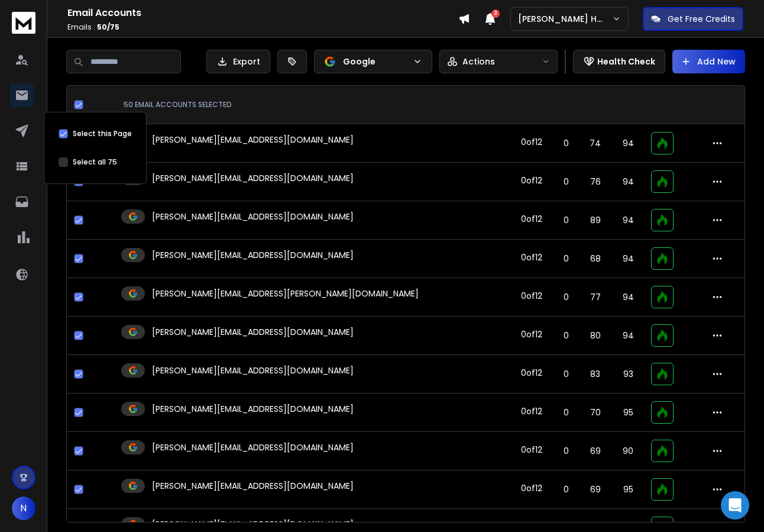
click at [63, 162] on button "Select this Page" at bounding box center [63, 161] width 9 height 9
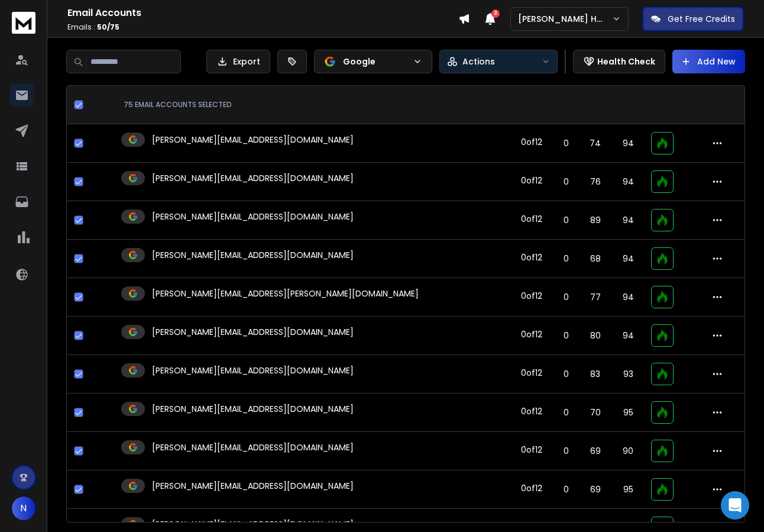
click at [494, 63] on p "Actions" at bounding box center [478, 62] width 33 height 12
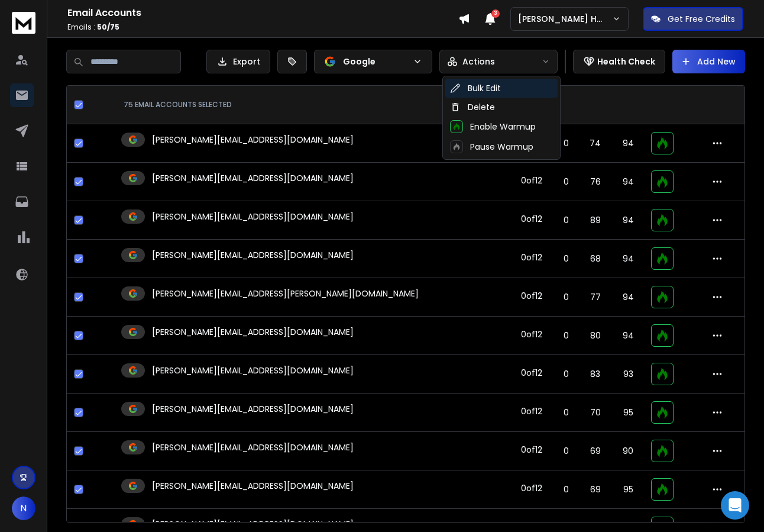
click at [496, 90] on div "Bulk Edit" at bounding box center [475, 88] width 51 height 12
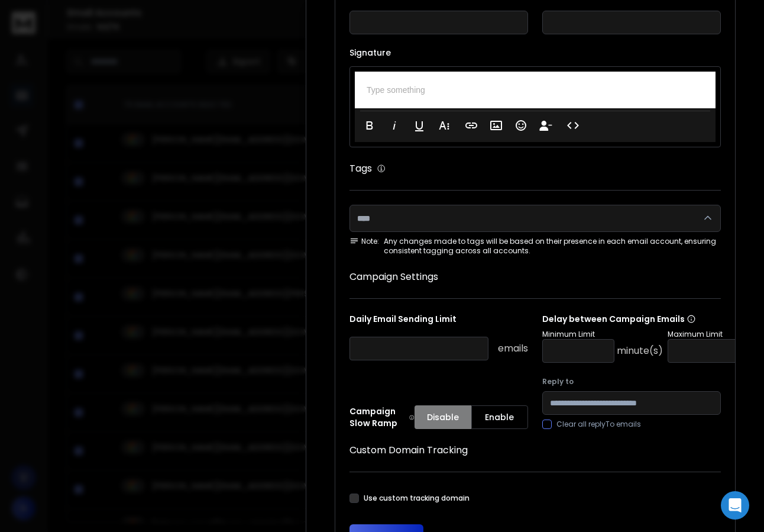
scroll to position [150, 0]
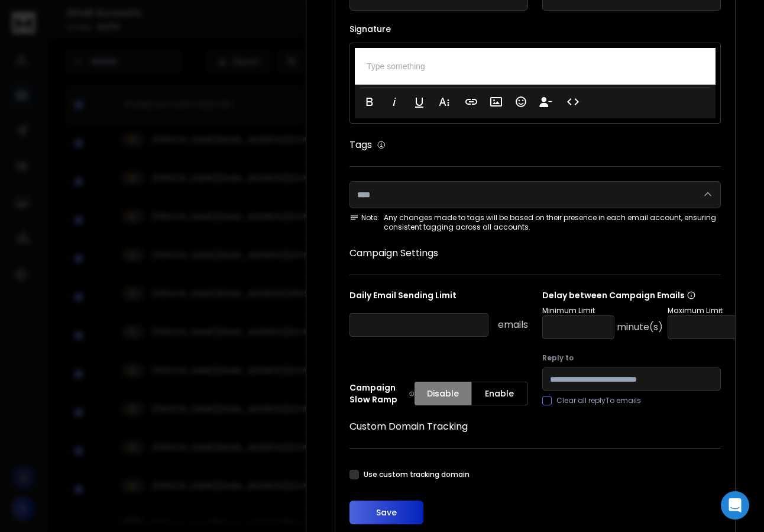
click at [389, 335] on input "number" at bounding box center [419, 325] width 139 height 24
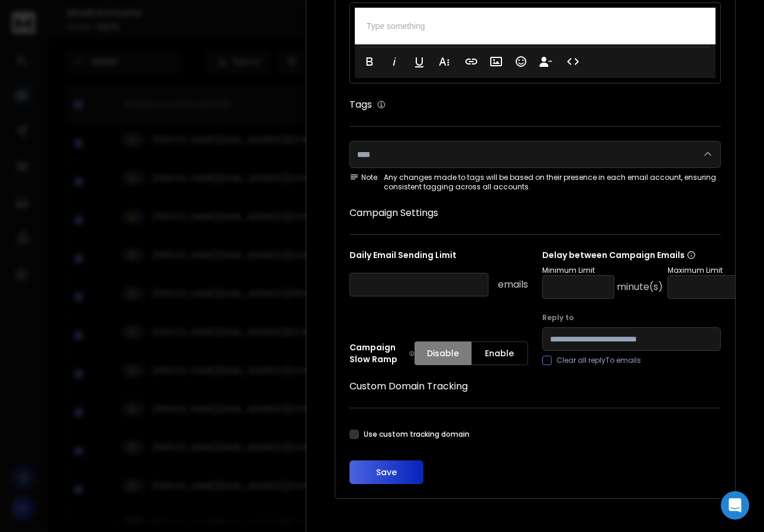
type input "**"
click at [394, 480] on button "Save" at bounding box center [387, 472] width 74 height 24
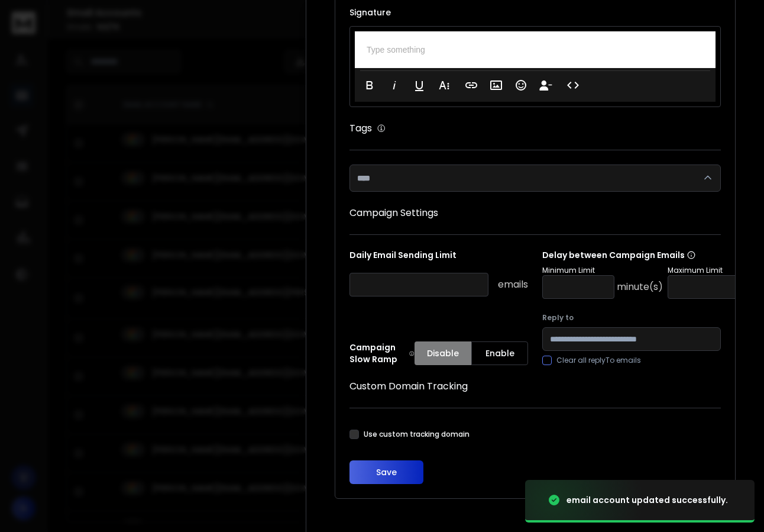
scroll to position [167, 0]
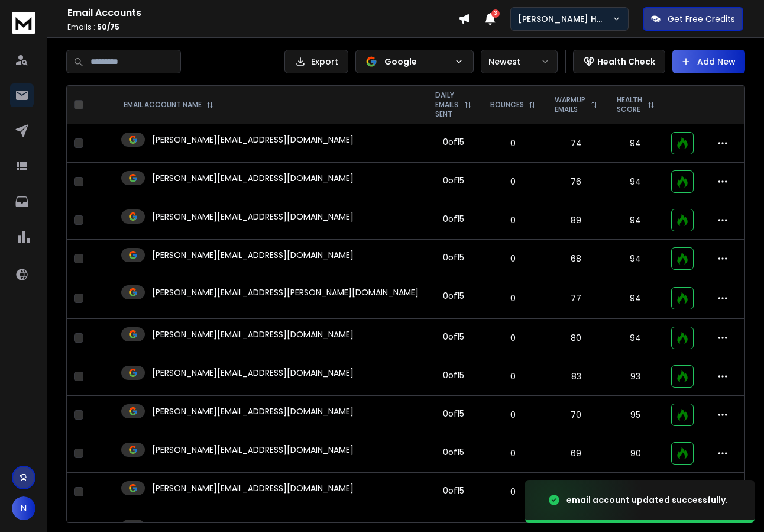
click at [557, 13] on p "[PERSON_NAME] Healtcare" at bounding box center [565, 19] width 94 height 12
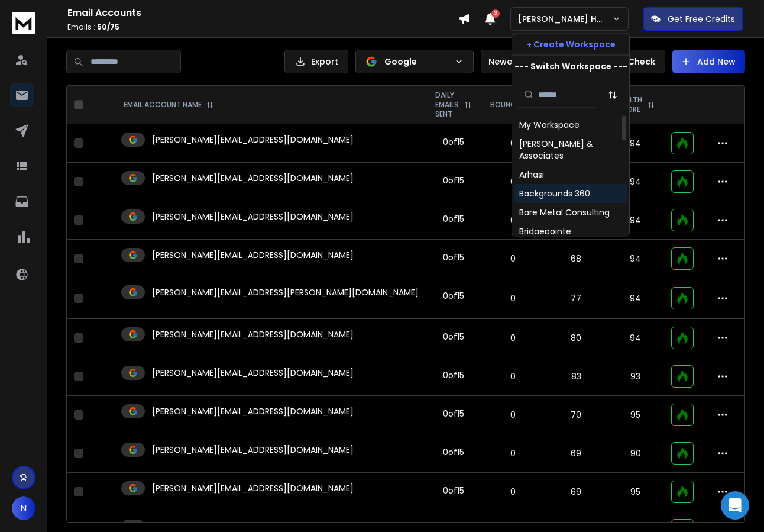
click at [559, 199] on div "Backgrounds 360" at bounding box center [571, 193] width 112 height 19
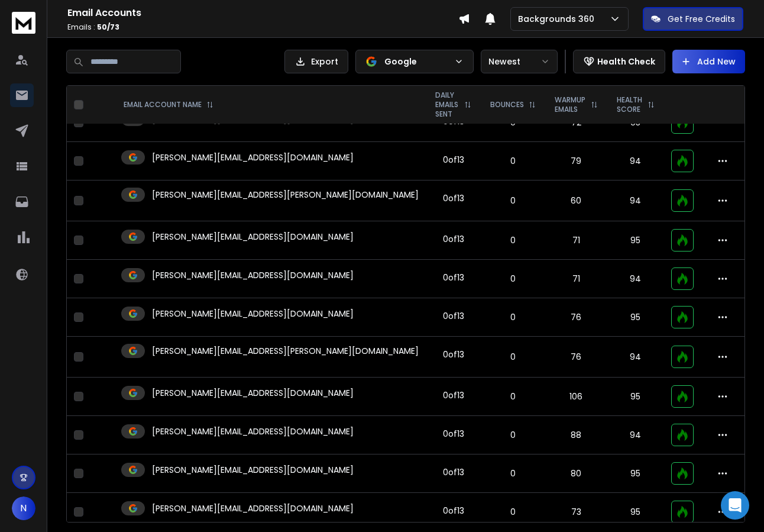
scroll to position [1553, 0]
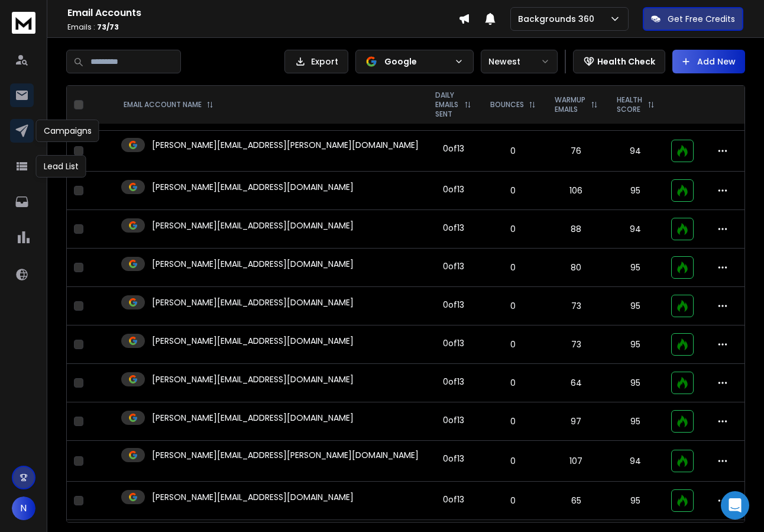
click at [21, 119] on link at bounding box center [22, 131] width 24 height 24
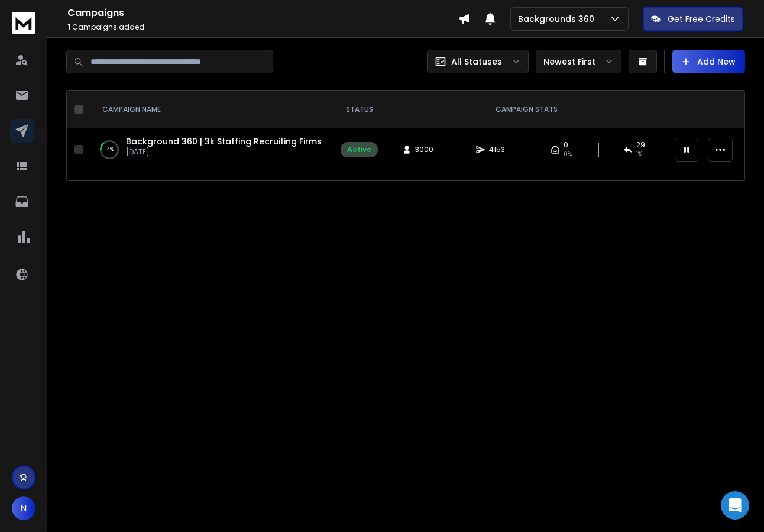
click at [214, 139] on span "Background 360 | 3k Staffing Recruiting Firms" at bounding box center [224, 141] width 196 height 12
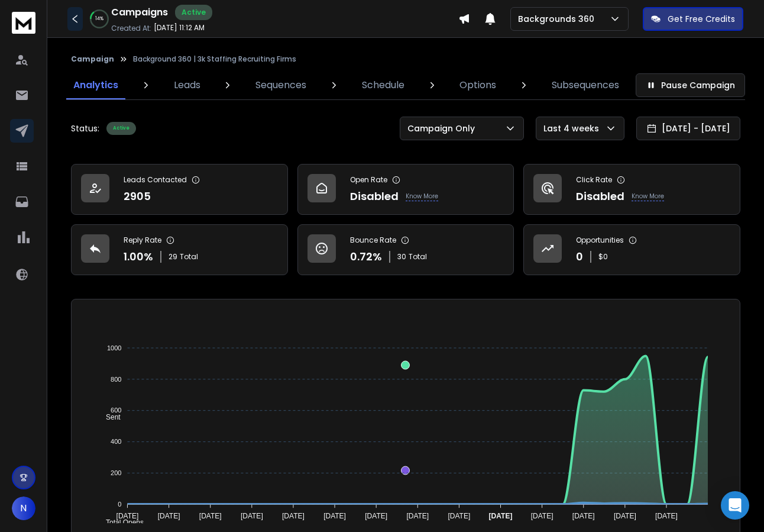
click at [77, 24] on icon at bounding box center [75, 19] width 11 height 11
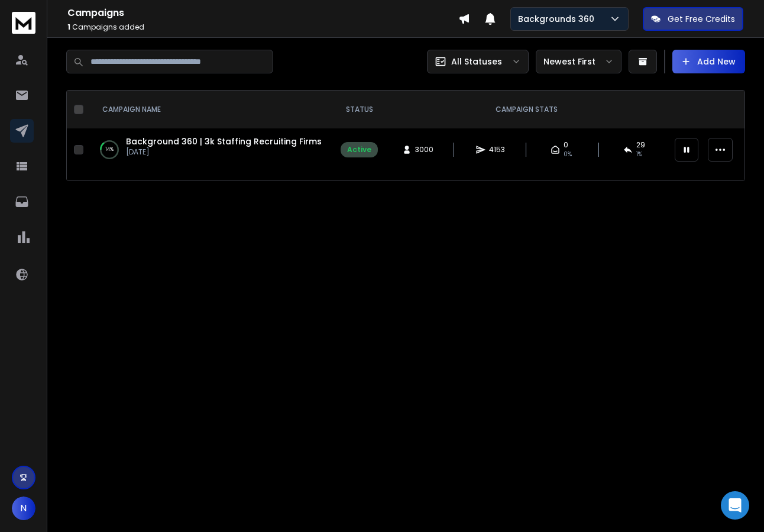
click at [571, 21] on p "Backgrounds 360" at bounding box center [558, 19] width 81 height 12
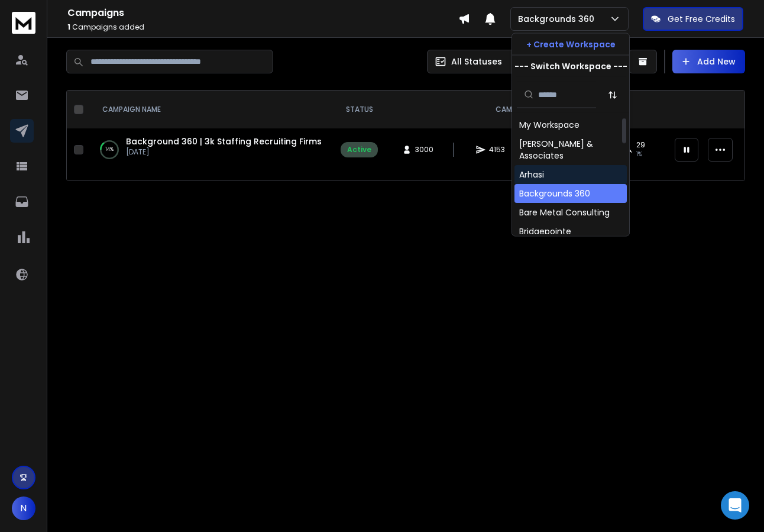
scroll to position [60, 0]
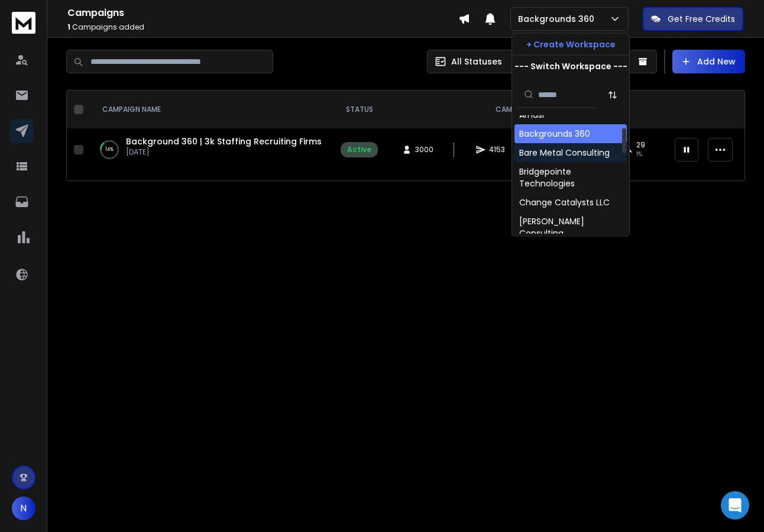
click at [571, 147] on div "Bare Metal Consulting" at bounding box center [564, 153] width 90 height 12
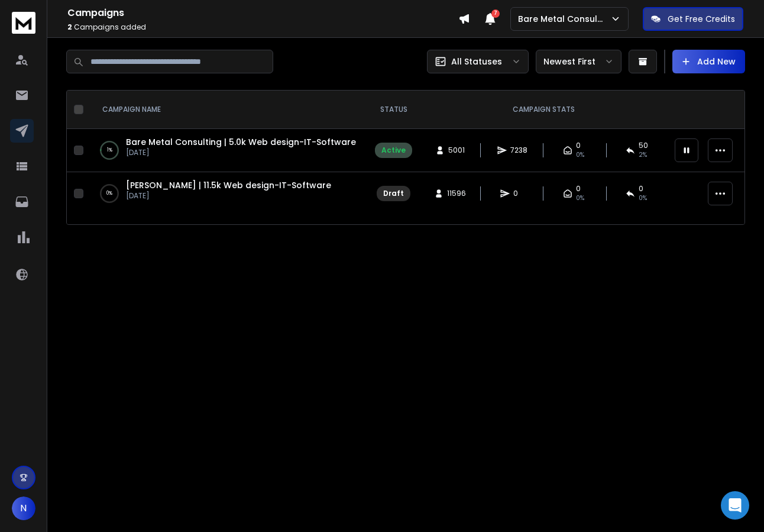
click at [238, 139] on span "Bare Metal Consulting | 5.0k Web design-IT-Software" at bounding box center [241, 142] width 230 height 12
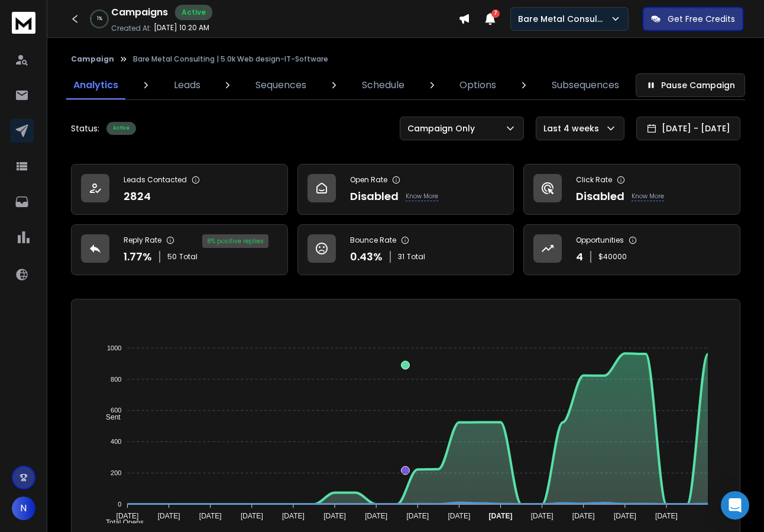
click at [574, 18] on p "Bare Metal Consulting" at bounding box center [564, 19] width 92 height 12
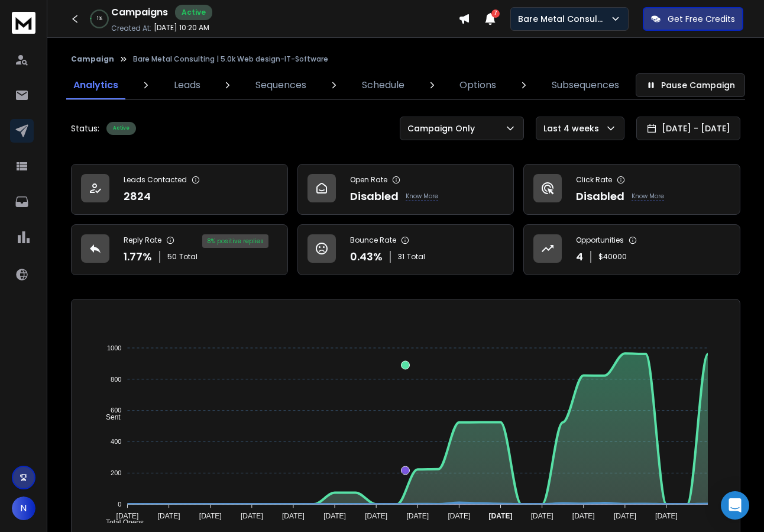
click at [577, 15] on p "Bare Metal Consulting" at bounding box center [564, 19] width 92 height 12
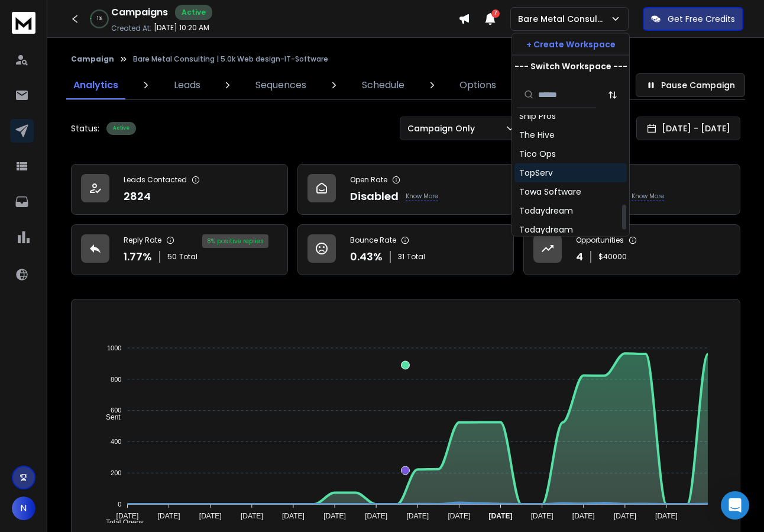
scroll to position [445, 0]
drag, startPoint x: 571, startPoint y: 182, endPoint x: 544, endPoint y: 176, distance: 27.1
click at [544, 176] on div "Towa Software" at bounding box center [571, 174] width 112 height 19
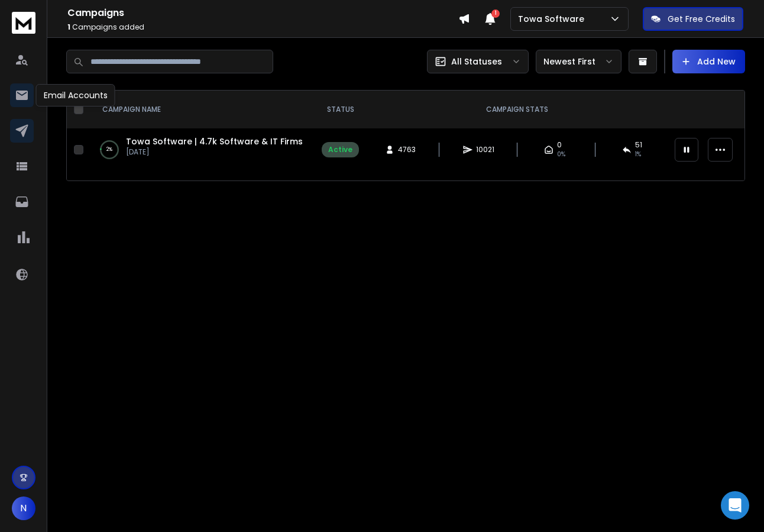
click at [19, 95] on icon at bounding box center [22, 94] width 12 height 9
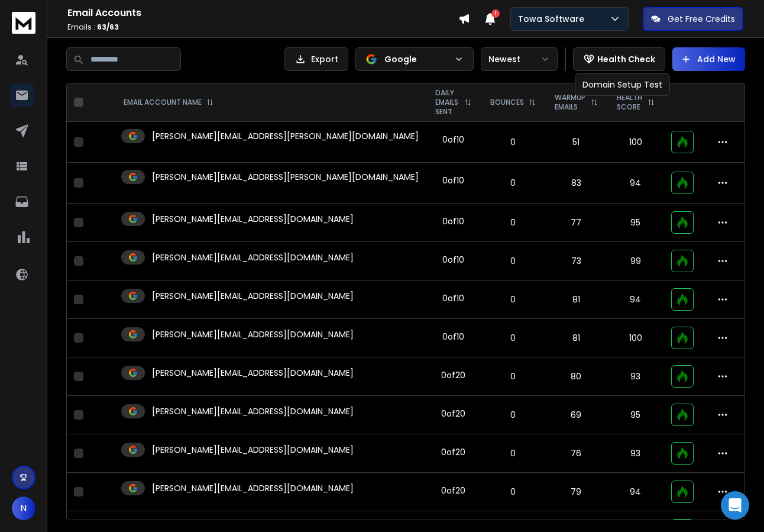
click at [588, 10] on button "Towa Software" at bounding box center [569, 19] width 118 height 24
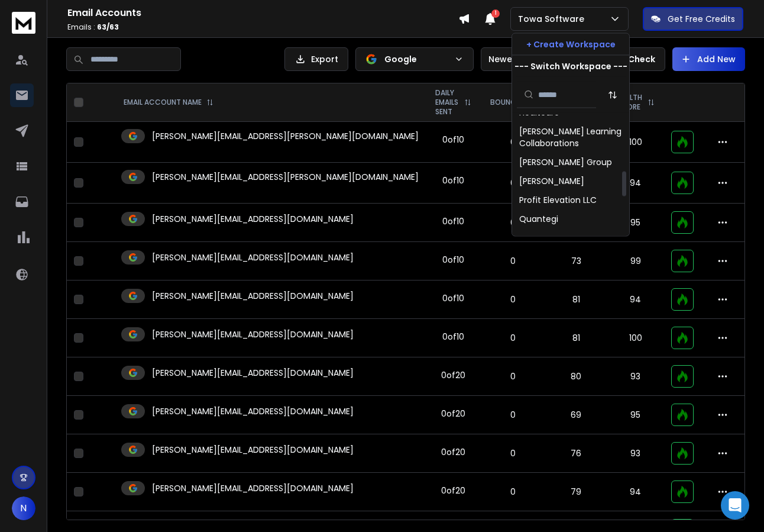
scroll to position [276, 0]
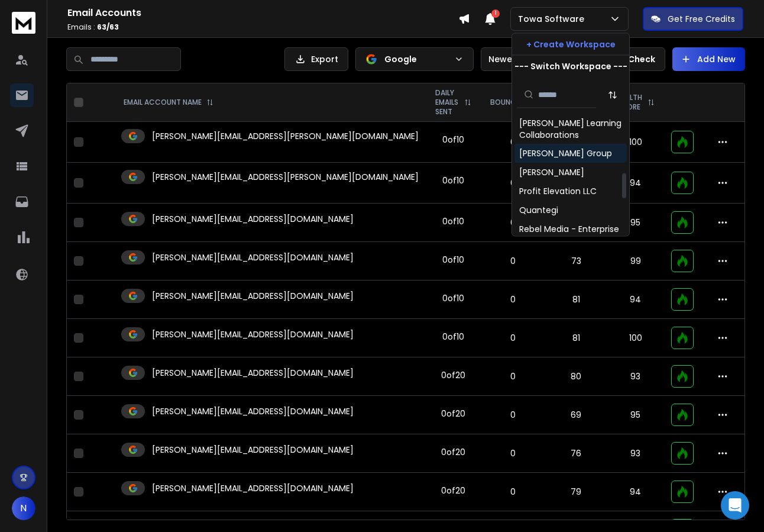
click at [554, 148] on div "[PERSON_NAME] Group" at bounding box center [565, 154] width 93 height 12
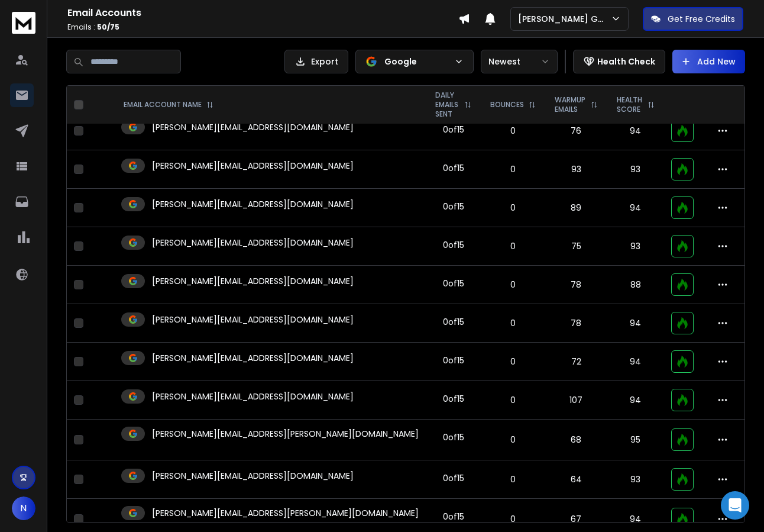
scroll to position [1555, 0]
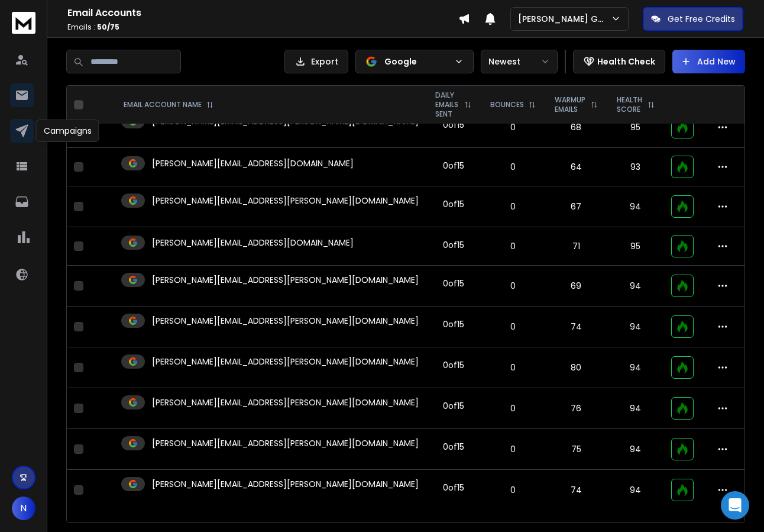
click at [15, 132] on icon at bounding box center [22, 131] width 14 height 14
